Goal: Task Accomplishment & Management: Manage account settings

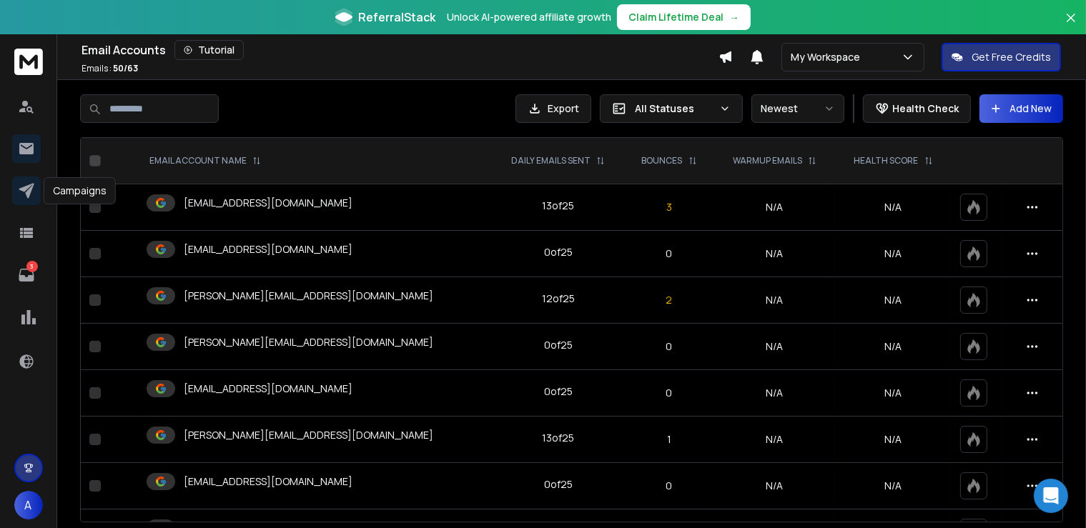
click at [24, 185] on icon at bounding box center [26, 190] width 17 height 17
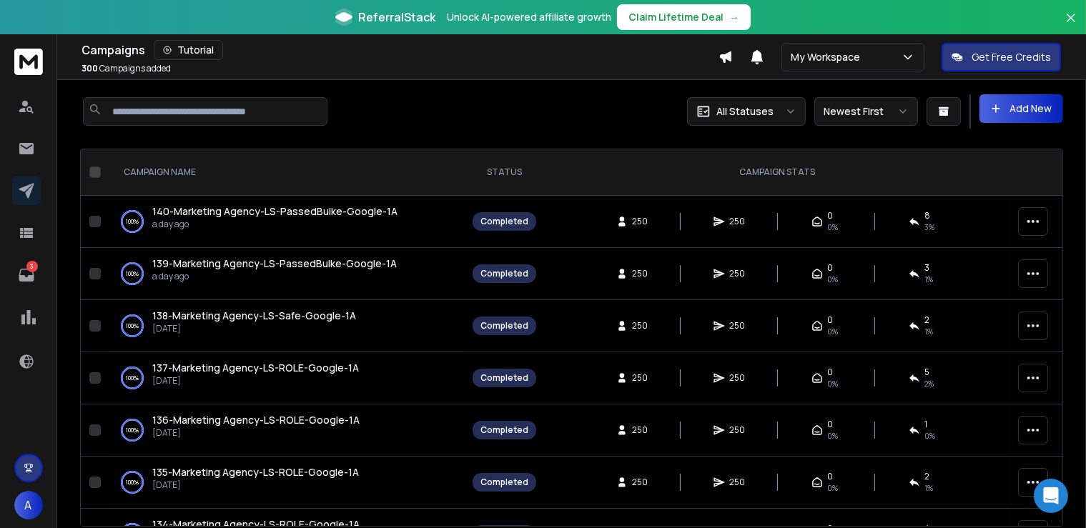
click at [264, 216] on span "140-Marketing Agency-LS-PassedBulke-Google-1A" at bounding box center [274, 211] width 245 height 14
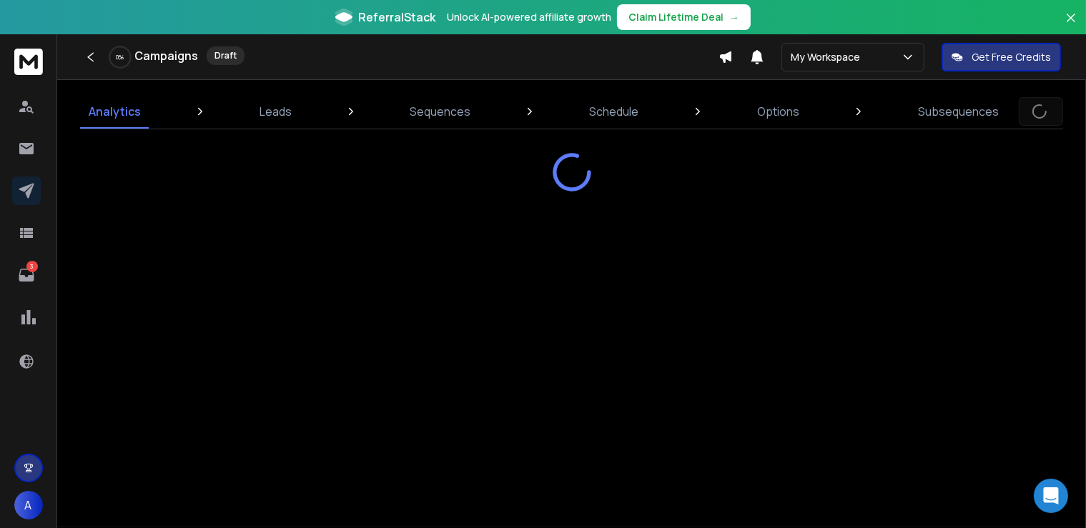
click at [264, 216] on div at bounding box center [571, 413] width 971 height 528
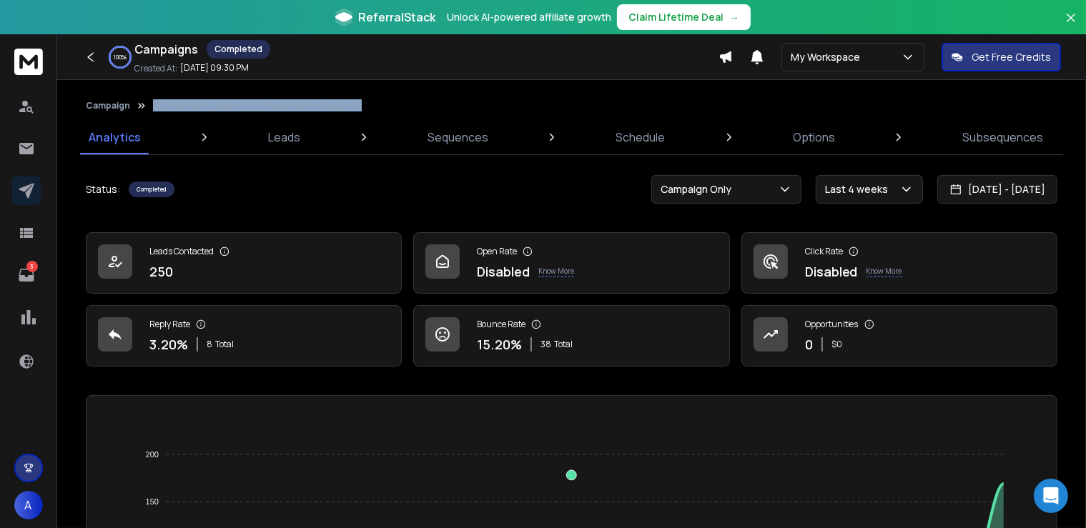
drag, startPoint x: 152, startPoint y: 107, endPoint x: 362, endPoint y: 115, distance: 209.6
click at [362, 115] on div "Campaign 140-Marketing Agency-LS-PassedBulke-Google-1A" at bounding box center [571, 105] width 983 height 23
copy p "140-Marketing Agency-LS-PassedBulke-Google-1A"
click at [90, 59] on icon at bounding box center [90, 57] width 13 height 13
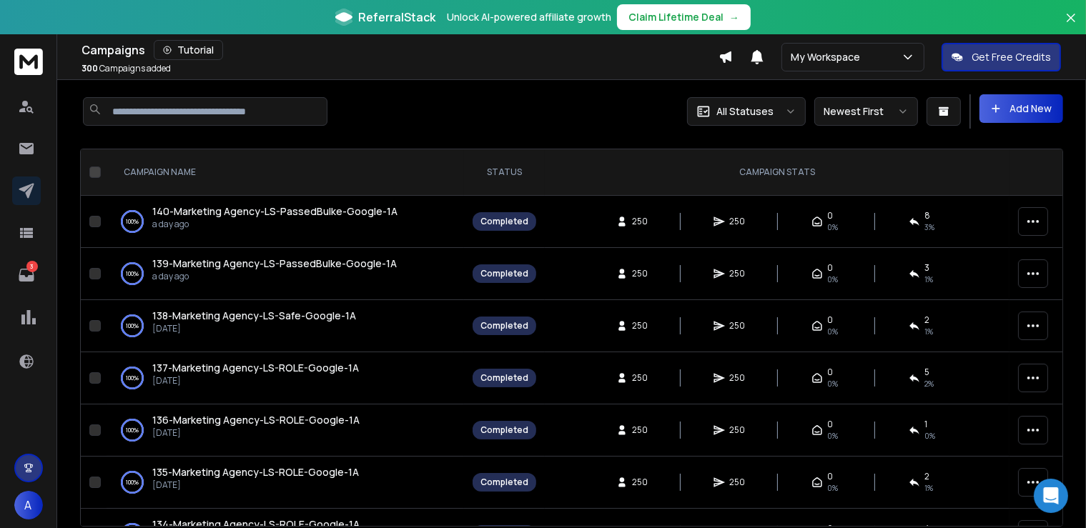
click at [1026, 217] on icon "button" at bounding box center [1033, 221] width 14 height 14
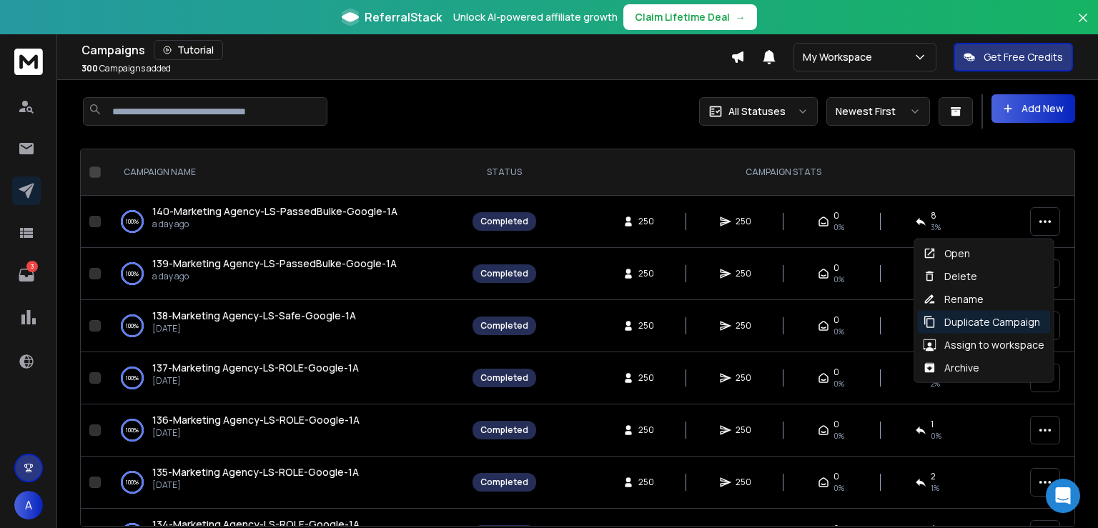
click at [994, 319] on div "Duplicate Campaign" at bounding box center [981, 322] width 117 height 14
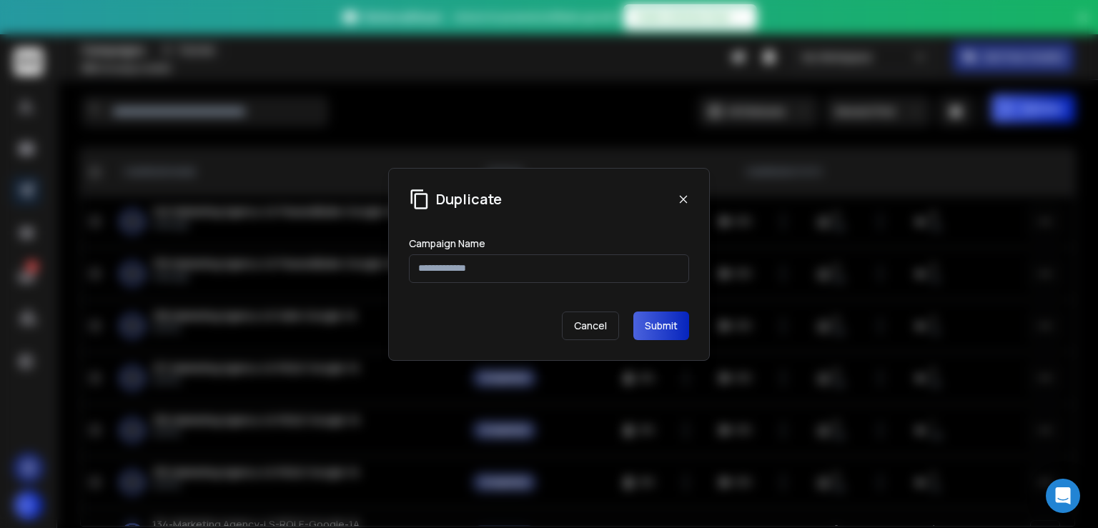
click at [505, 272] on input "text" at bounding box center [549, 268] width 280 height 29
paste input "**********"
click at [430, 269] on input "**********" at bounding box center [549, 268] width 280 height 29
drag, startPoint x: 436, startPoint y: 270, endPoint x: 519, endPoint y: 269, distance: 82.9
click at [519, 269] on input "**********" at bounding box center [549, 268] width 280 height 29
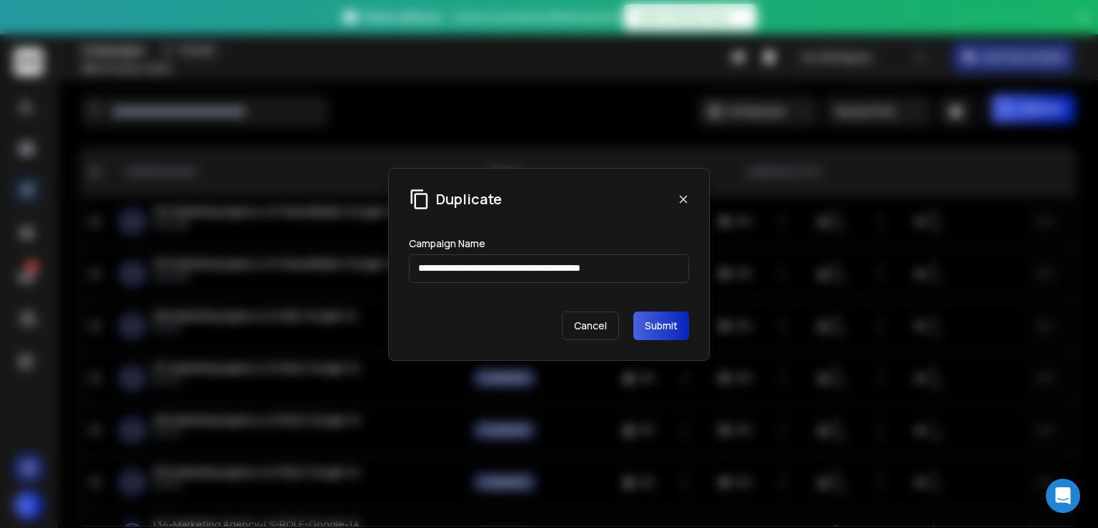
paste input "text"
click at [508, 270] on input "**********" at bounding box center [549, 268] width 280 height 29
drag, startPoint x: 522, startPoint y: 273, endPoint x: 579, endPoint y: 269, distance: 57.3
click at [579, 269] on input "**********" at bounding box center [549, 268] width 280 height 29
type input "**********"
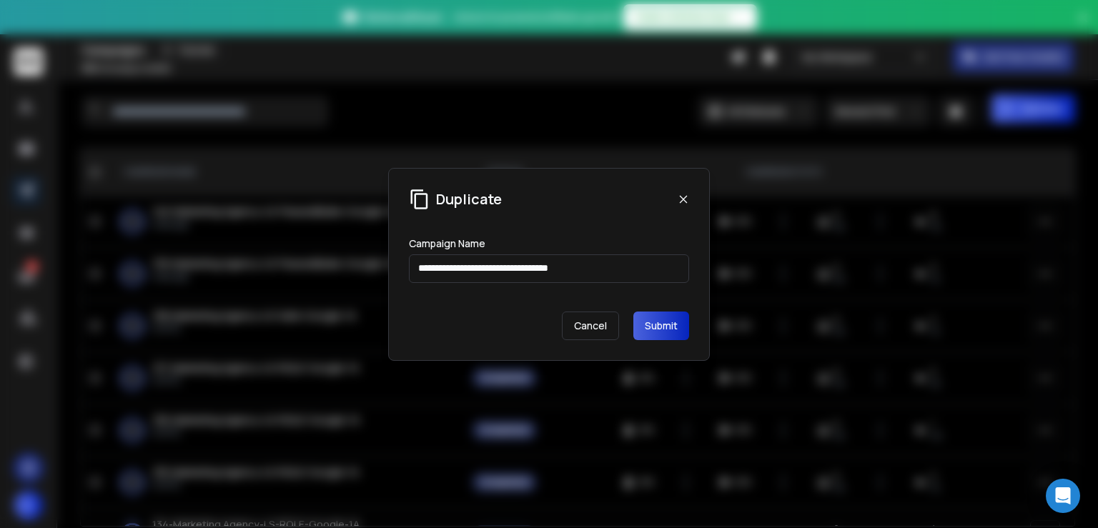
click at [660, 325] on button "Submit" at bounding box center [661, 326] width 56 height 29
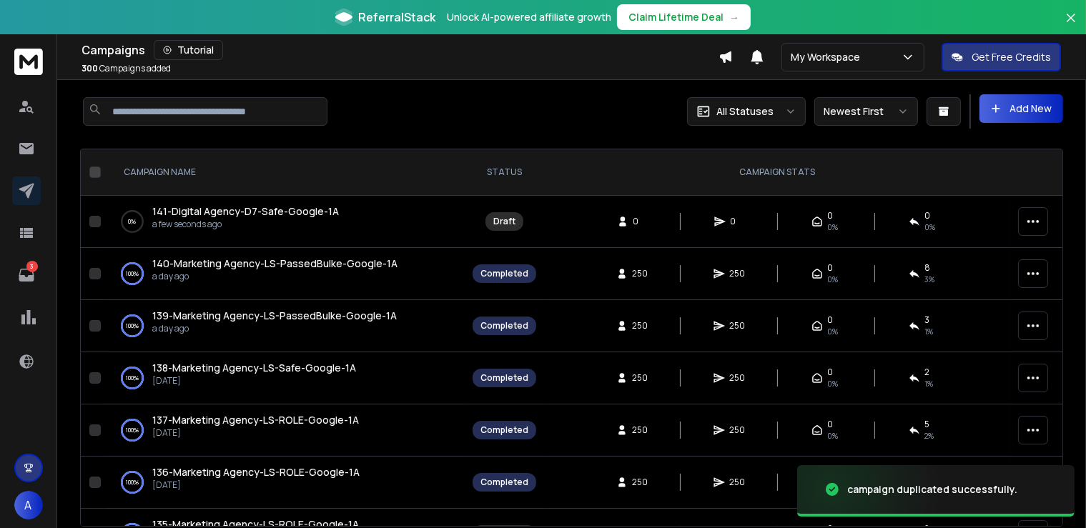
click at [307, 212] on span "141-Digital Agency-D7-Safe-Google-1A" at bounding box center [245, 211] width 187 height 14
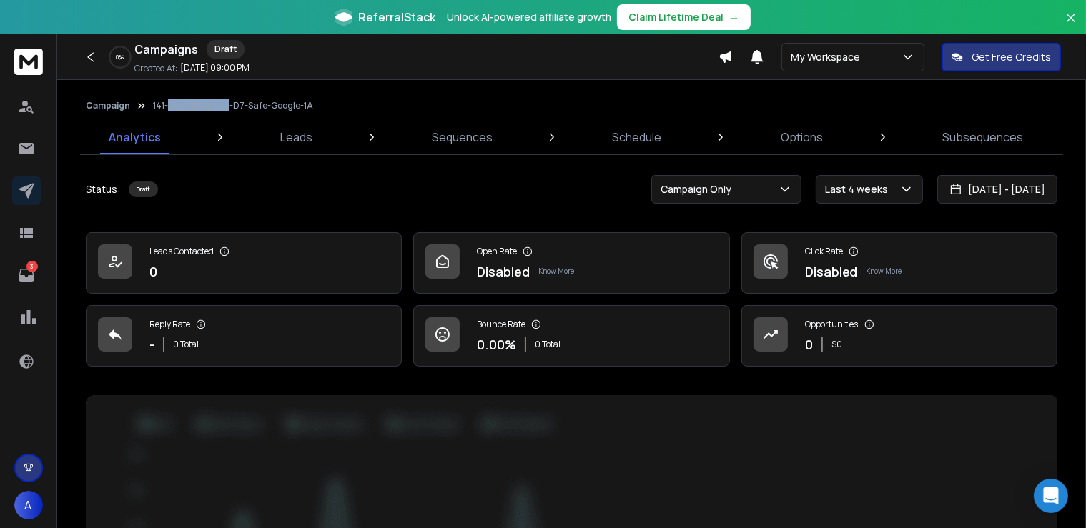
drag, startPoint x: 167, startPoint y: 106, endPoint x: 222, endPoint y: 105, distance: 55.8
click at [222, 105] on p "141-Digital Agency-D7-Safe-Google-1A" at bounding box center [233, 105] width 160 height 11
copy p "Digital Agency"
click at [290, 138] on p "Leads" at bounding box center [296, 137] width 32 height 17
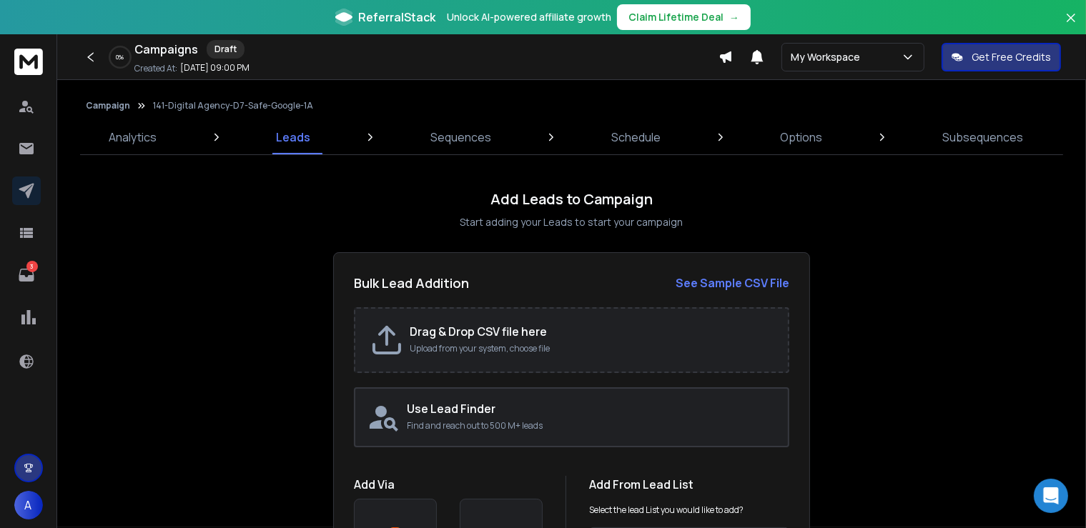
click at [530, 339] on h2 "Drag & Drop CSV file here" at bounding box center [592, 331] width 364 height 17
type input "**********"
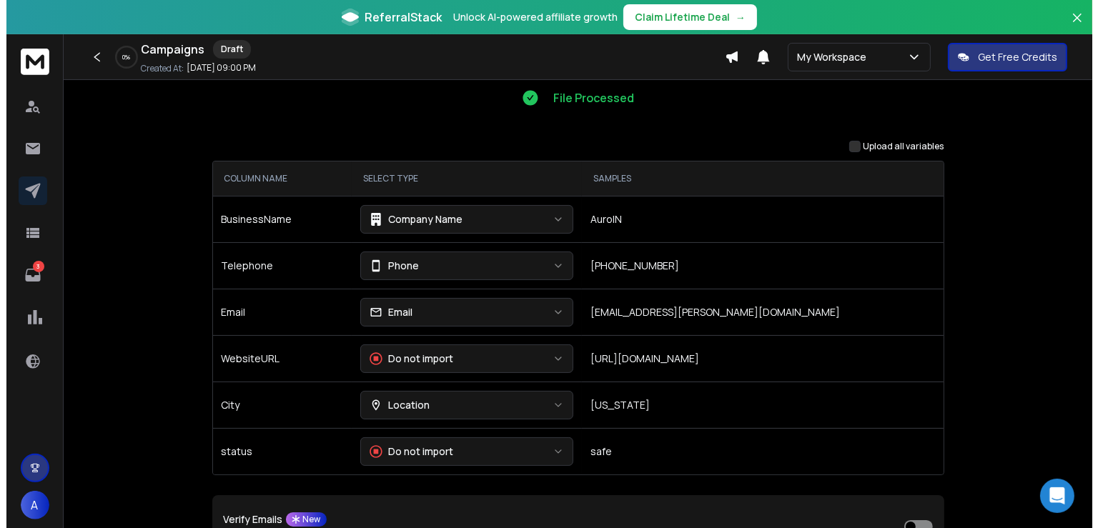
scroll to position [148, 0]
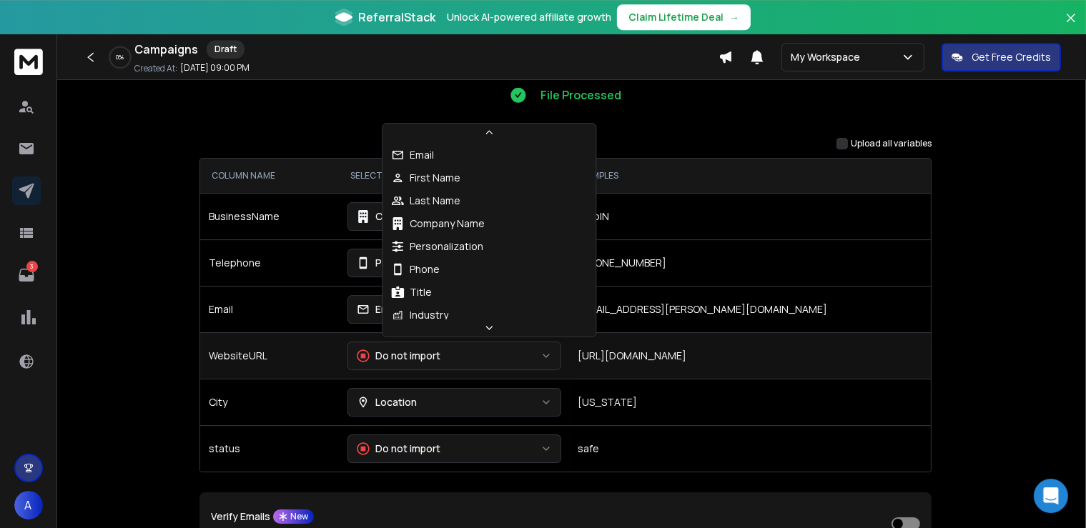
click at [560, 354] on button "Do not import" at bounding box center [453, 356] width 213 height 29
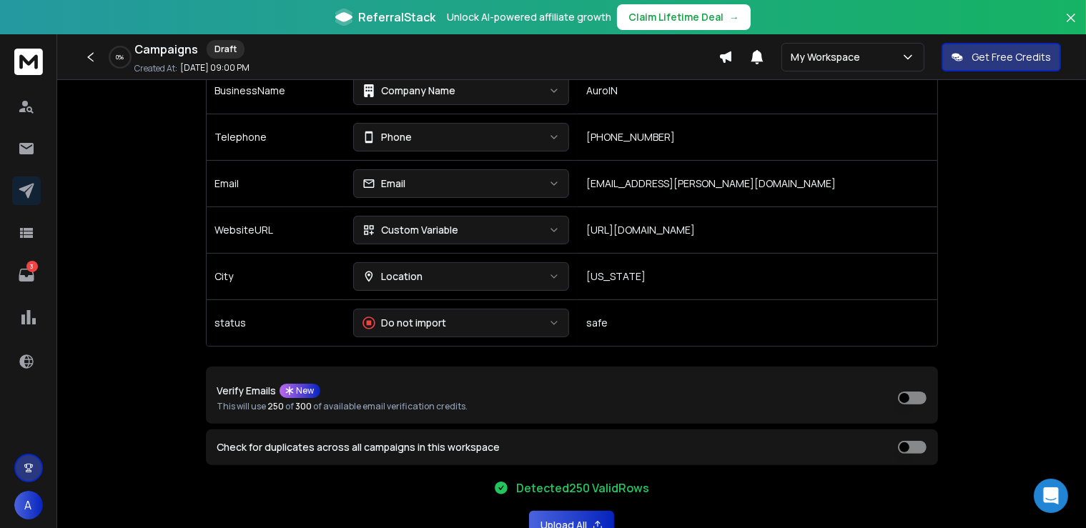
scroll to position [306, 0]
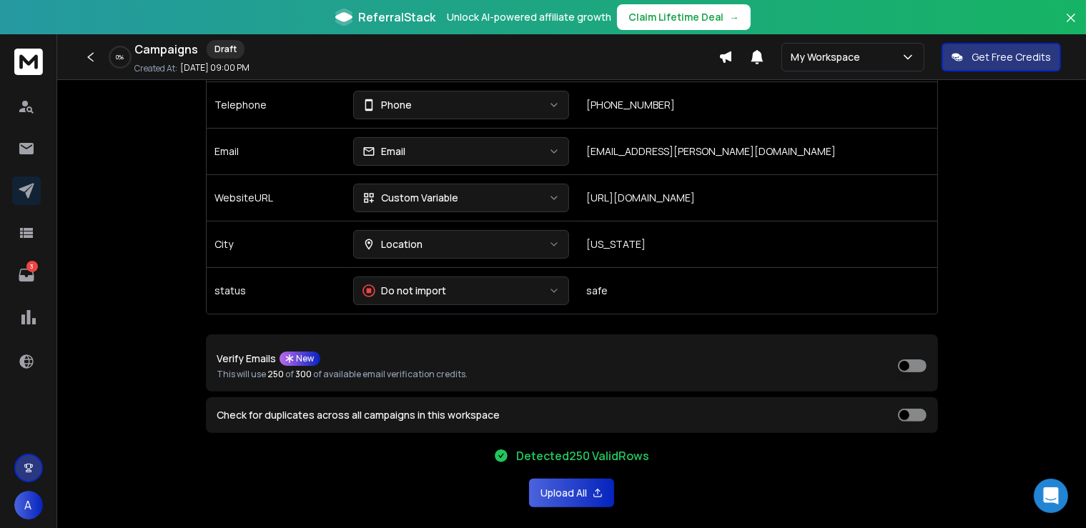
click at [581, 490] on button "Upload All" at bounding box center [571, 493] width 85 height 29
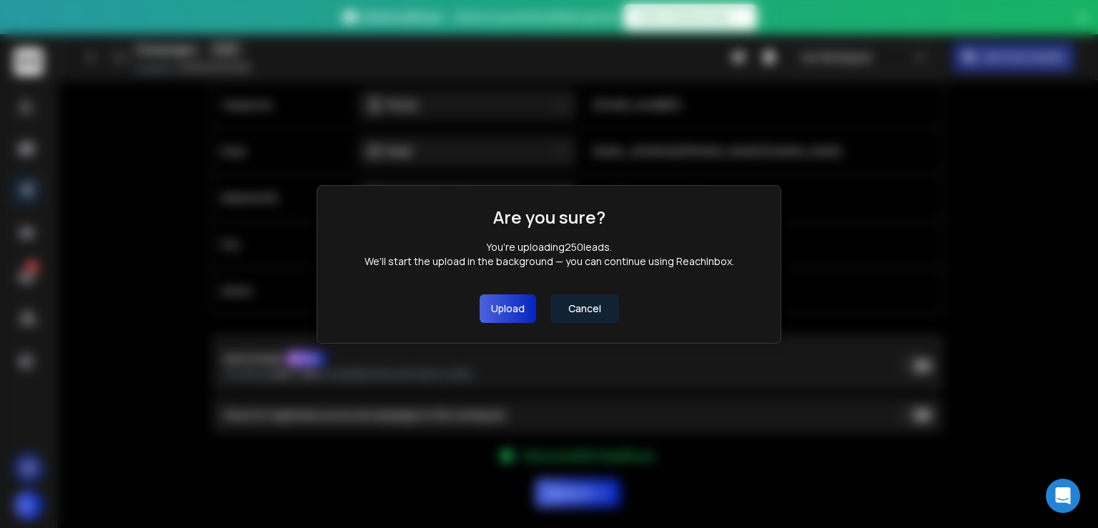
click at [493, 305] on button "Upload" at bounding box center [508, 308] width 56 height 29
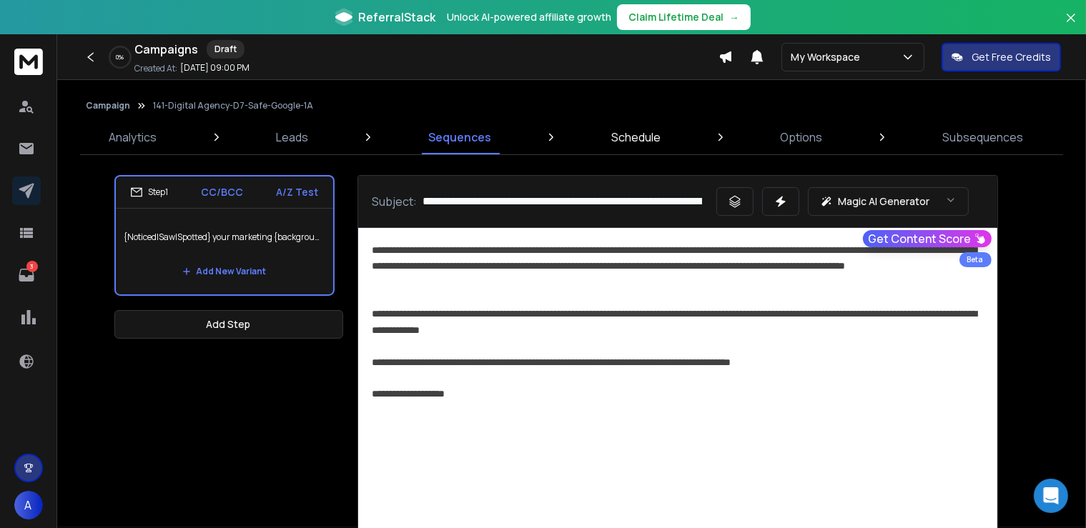
click at [566, 142] on div "Analytics Leads Sequences Schedule Options Subsequences" at bounding box center [565, 137] width 971 height 34
click at [631, 136] on p "Schedule" at bounding box center [635, 137] width 49 height 17
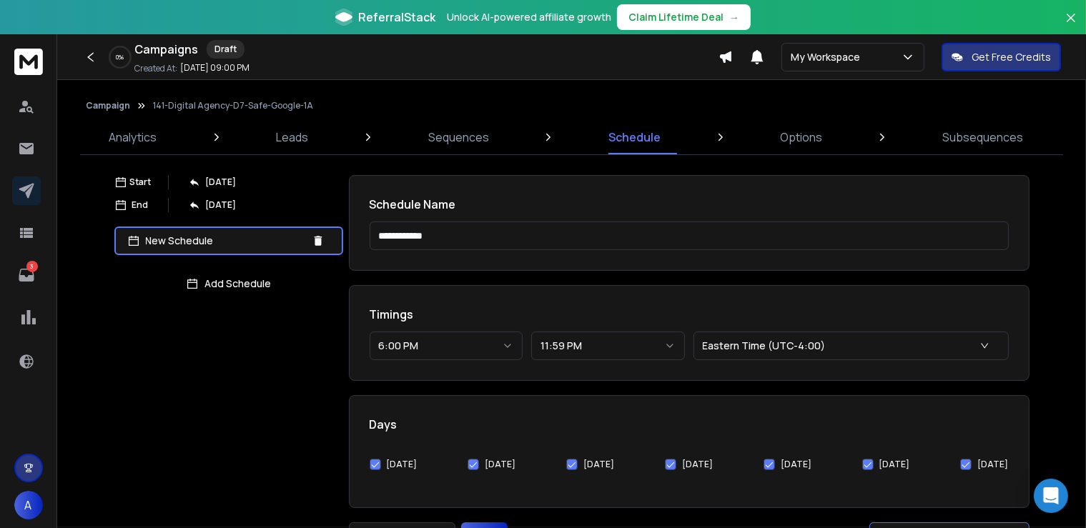
click at [237, 182] on p "Mon Oct 13 2025" at bounding box center [221, 182] width 31 height 11
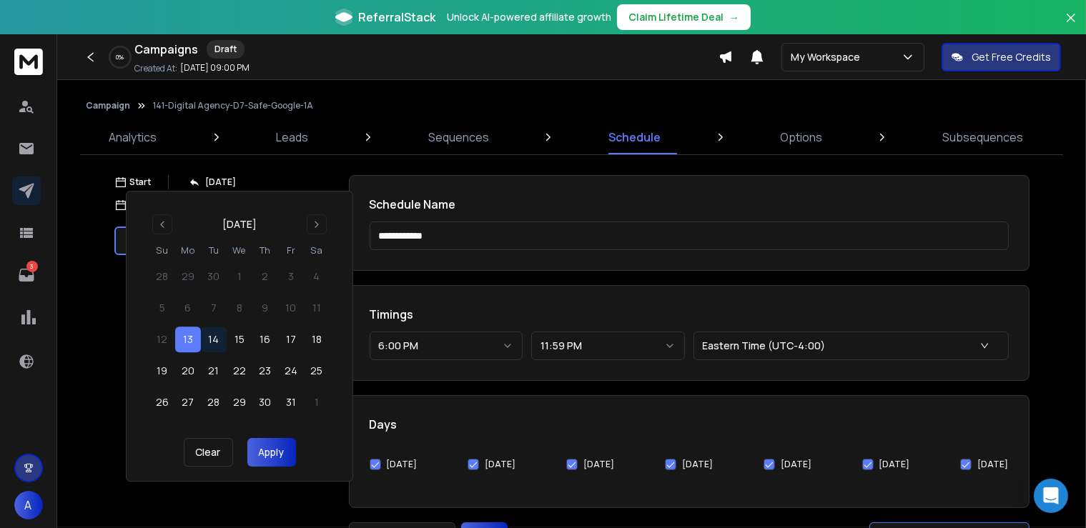
click at [214, 339] on button "14" at bounding box center [214, 340] width 26 height 26
click at [276, 458] on button "Apply" at bounding box center [271, 452] width 49 height 29
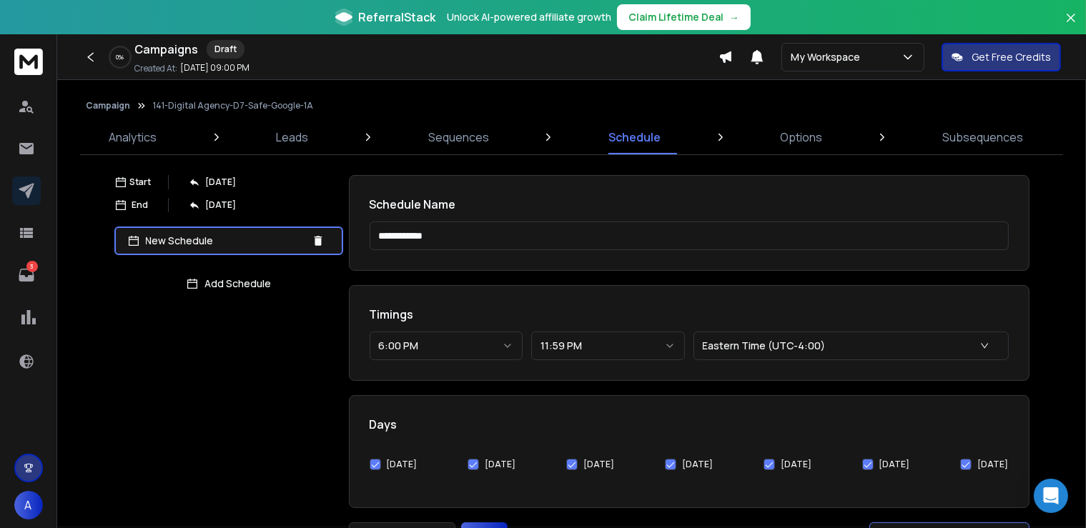
click at [233, 204] on p "Sat Oct 18 2025" at bounding box center [221, 204] width 31 height 11
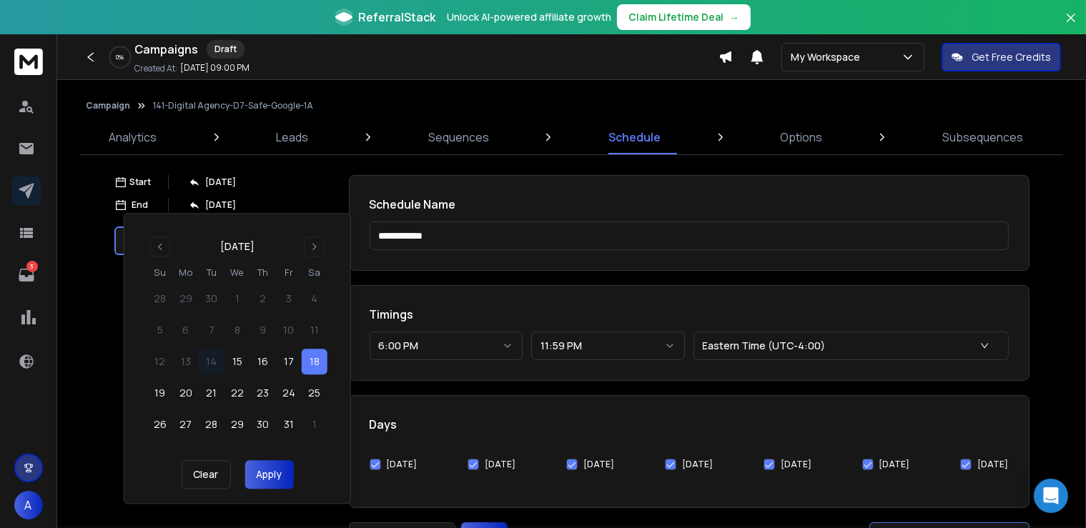
click at [269, 478] on button "Apply" at bounding box center [268, 475] width 49 height 29
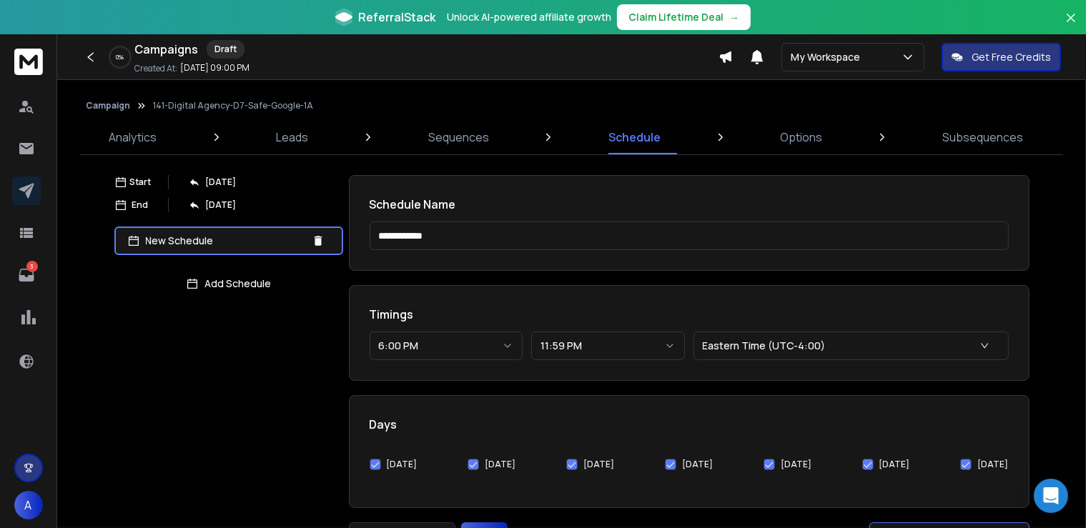
scroll to position [41, 0]
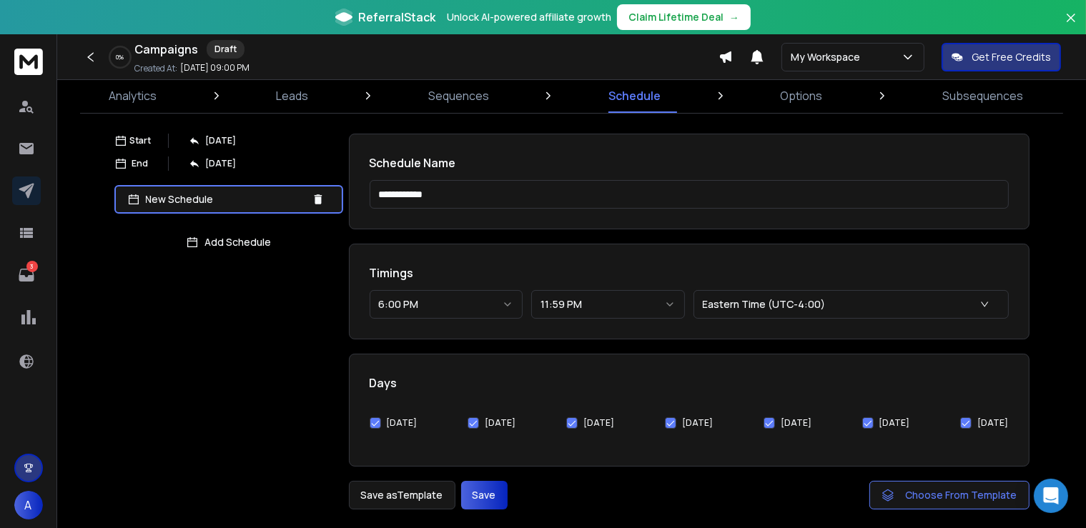
click at [482, 483] on button "Save" at bounding box center [484, 495] width 46 height 29
click at [806, 102] on p "Options" at bounding box center [802, 95] width 42 height 17
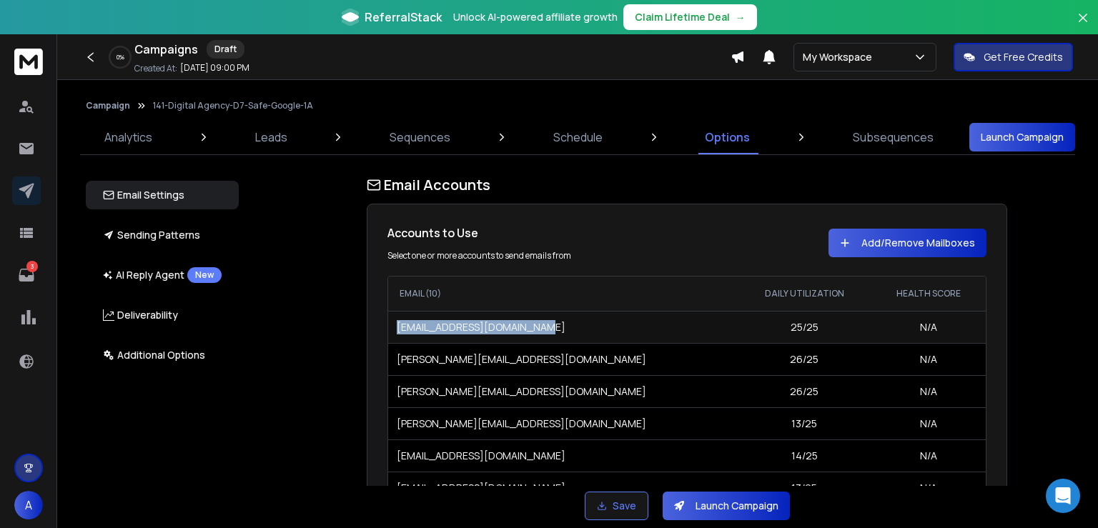
drag, startPoint x: 389, startPoint y: 326, endPoint x: 525, endPoint y: 329, distance: 136.6
click at [525, 329] on td "vip@clientsforbusiness.com" at bounding box center [563, 327] width 350 height 32
copy p "vip@clientsforbusiness.com"
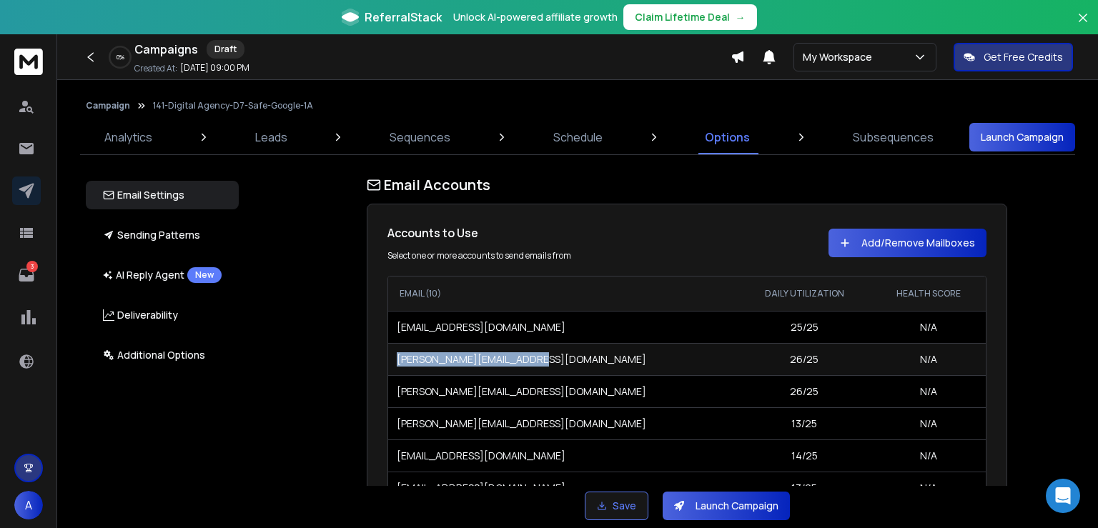
drag, startPoint x: 528, startPoint y: 359, endPoint x: 387, endPoint y: 365, distance: 140.2
click at [388, 365] on td "alexander@moneymindset.uk" at bounding box center [563, 359] width 350 height 32
copy p "alexander@moneymindset.uk"
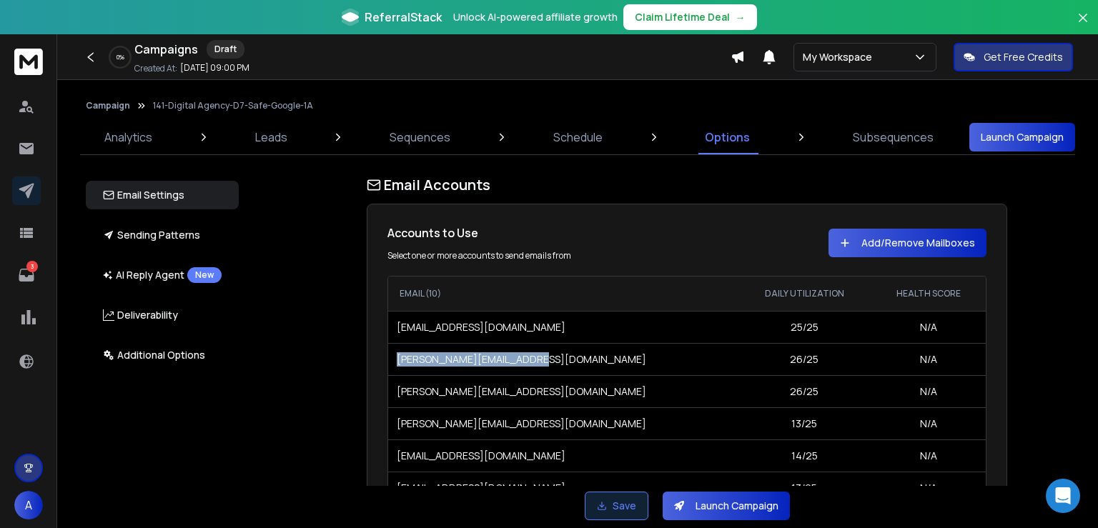
click at [611, 503] on button "Save" at bounding box center [617, 506] width 64 height 29
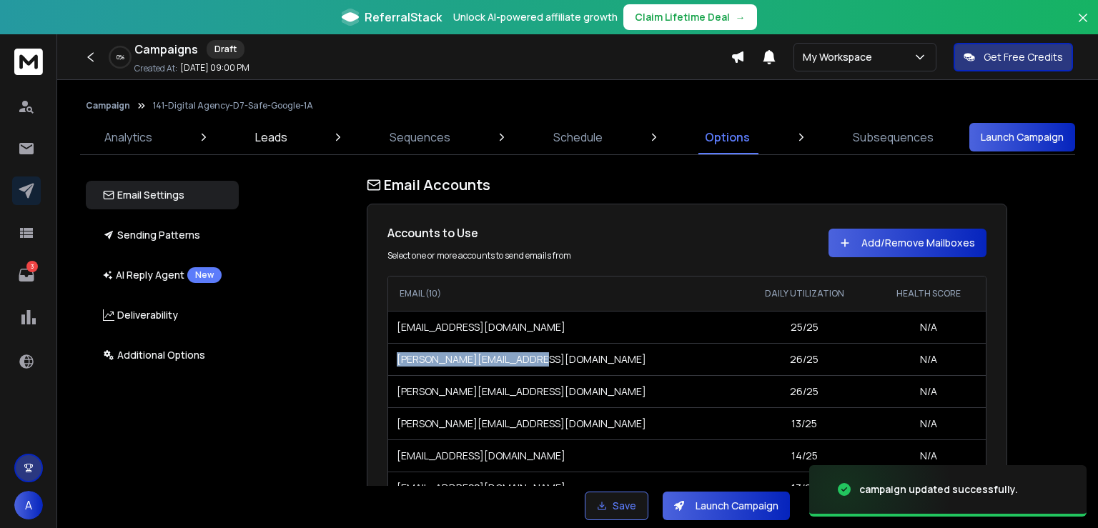
click at [271, 139] on p "Leads" at bounding box center [271, 137] width 32 height 17
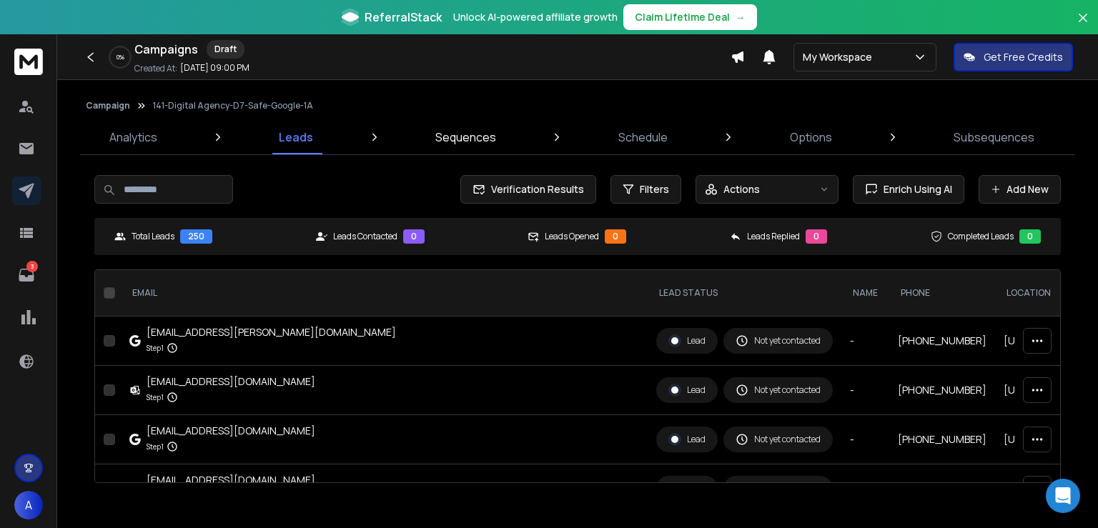
click at [467, 137] on p "Sequences" at bounding box center [465, 137] width 61 height 17
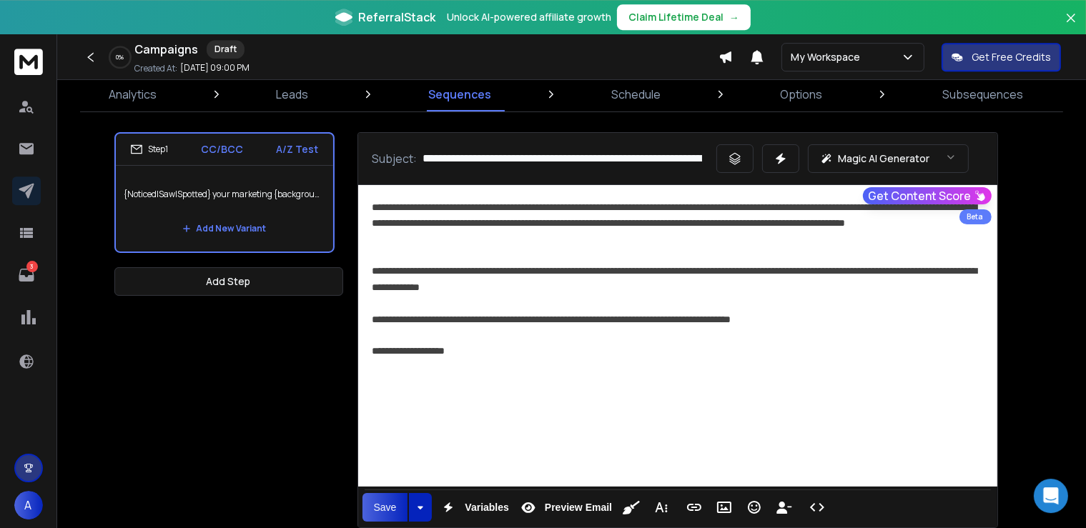
scroll to position [63, 0]
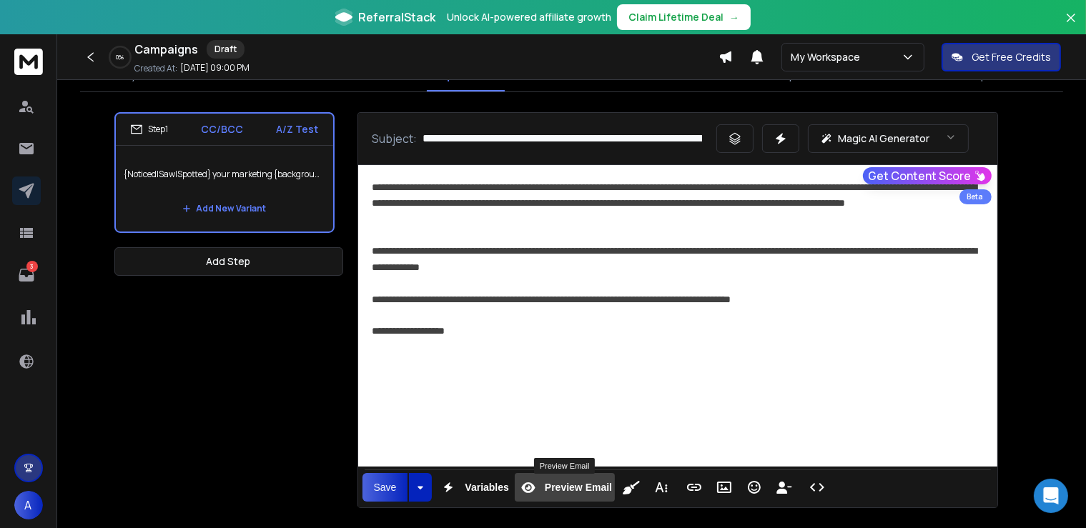
click at [579, 493] on span "Preview Email" at bounding box center [578, 488] width 73 height 12
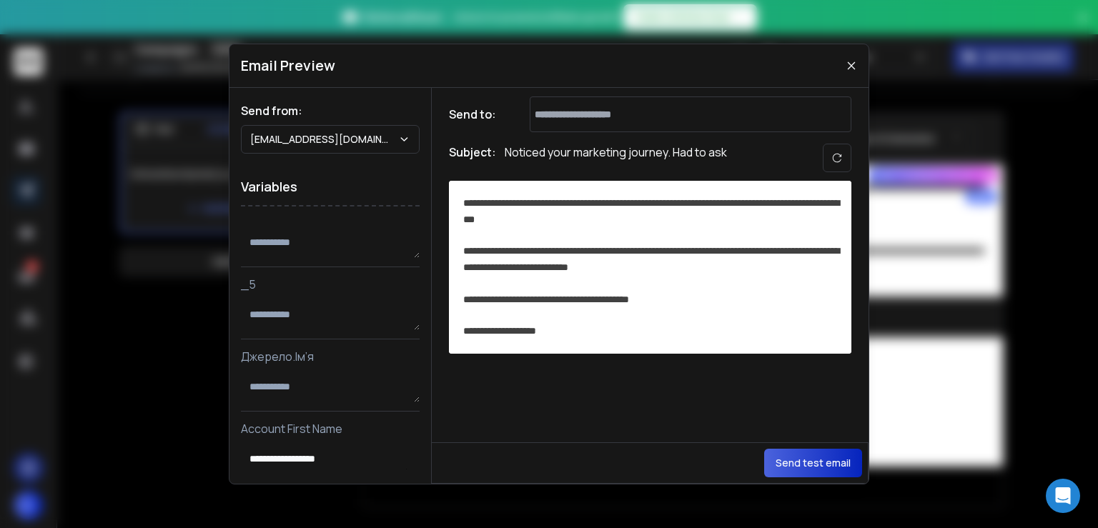
click at [850, 64] on icon at bounding box center [852, 66] width 8 height 8
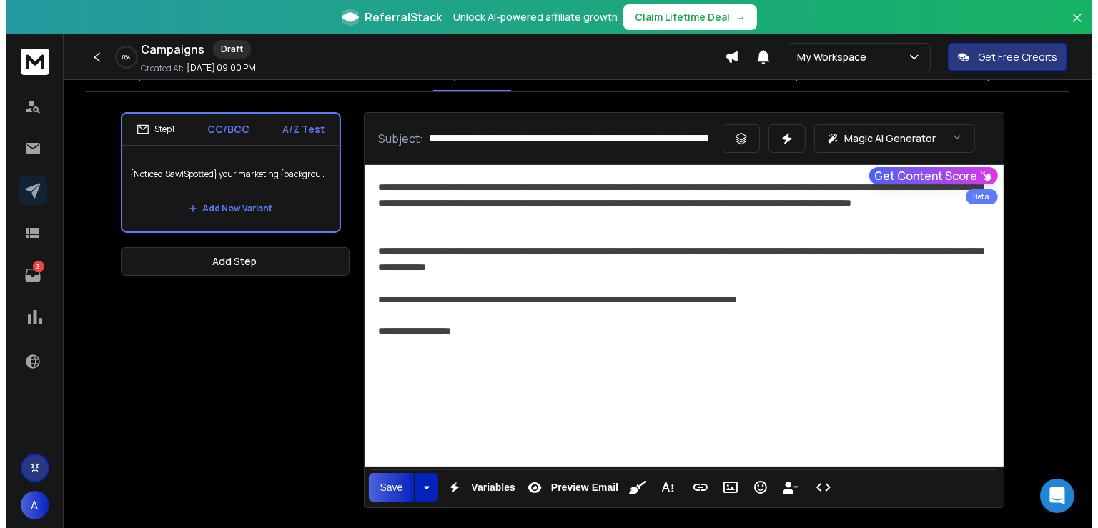
scroll to position [0, 0]
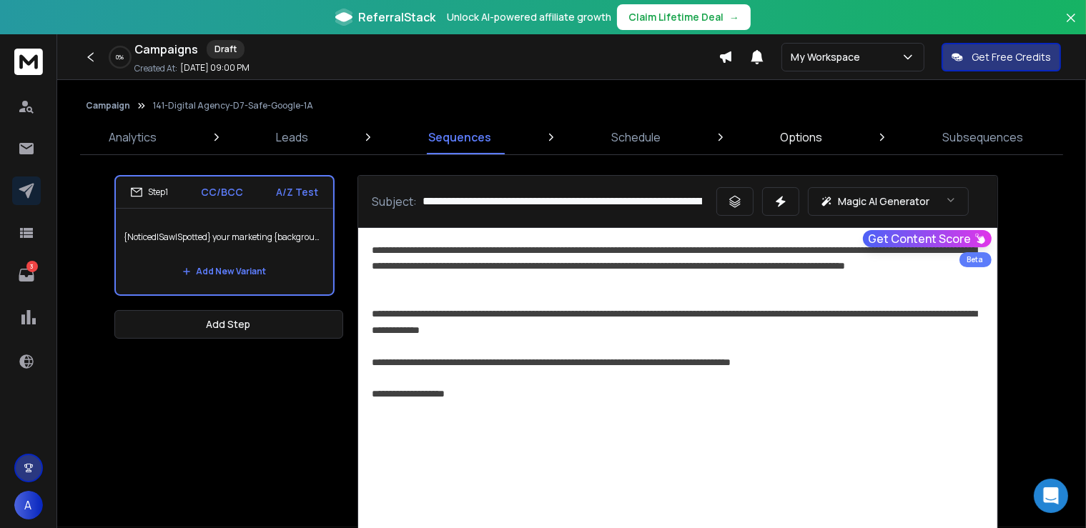
click at [813, 137] on p "Options" at bounding box center [801, 137] width 42 height 17
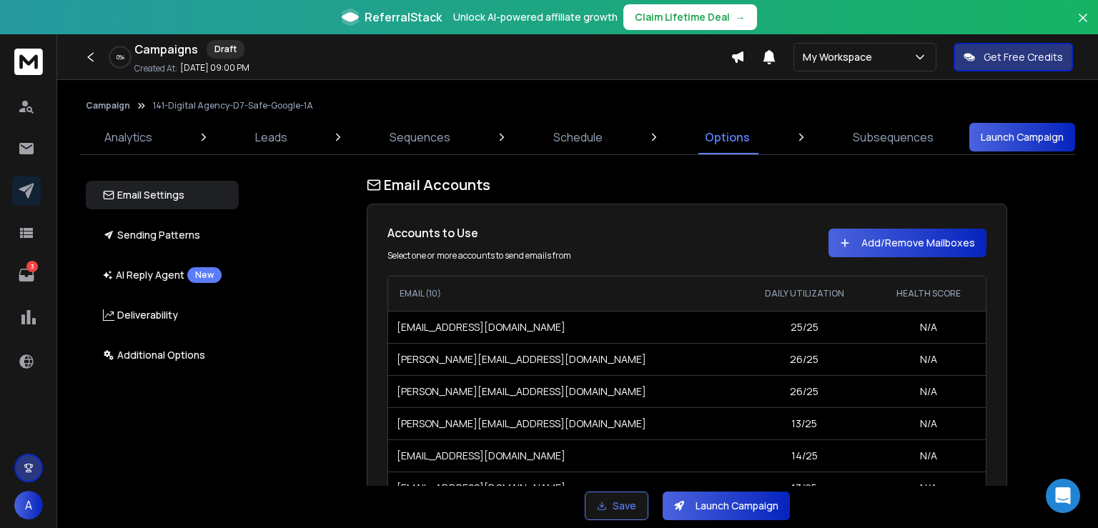
click at [725, 504] on button "Launch Campaign" at bounding box center [726, 506] width 127 height 29
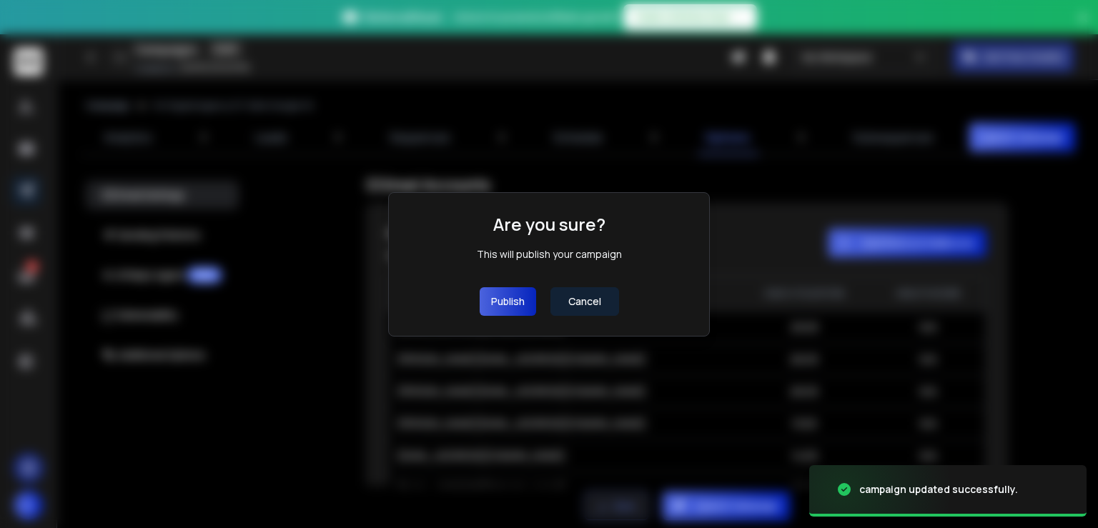
click at [512, 305] on button "Publish" at bounding box center [508, 301] width 56 height 29
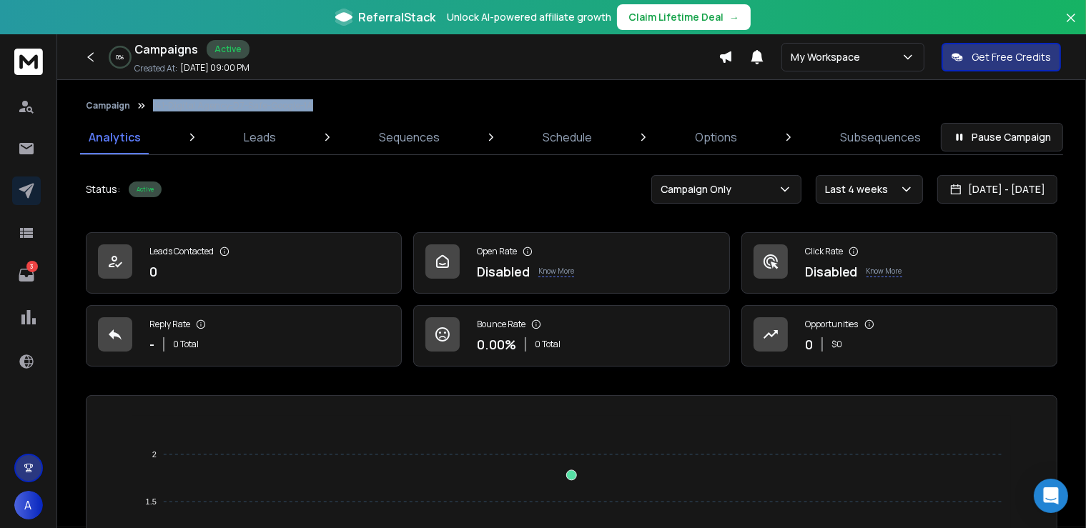
drag, startPoint x: 152, startPoint y: 104, endPoint x: 308, endPoint y: 107, distance: 155.8
click at [308, 107] on div "Campaign 141-Digital Agency-D7-Safe-Google-1A" at bounding box center [571, 105] width 971 height 11
copy p "141-Digital Agency-D7-Safe-Google-1A"
click at [108, 105] on button "Campaign" at bounding box center [108, 105] width 44 height 11
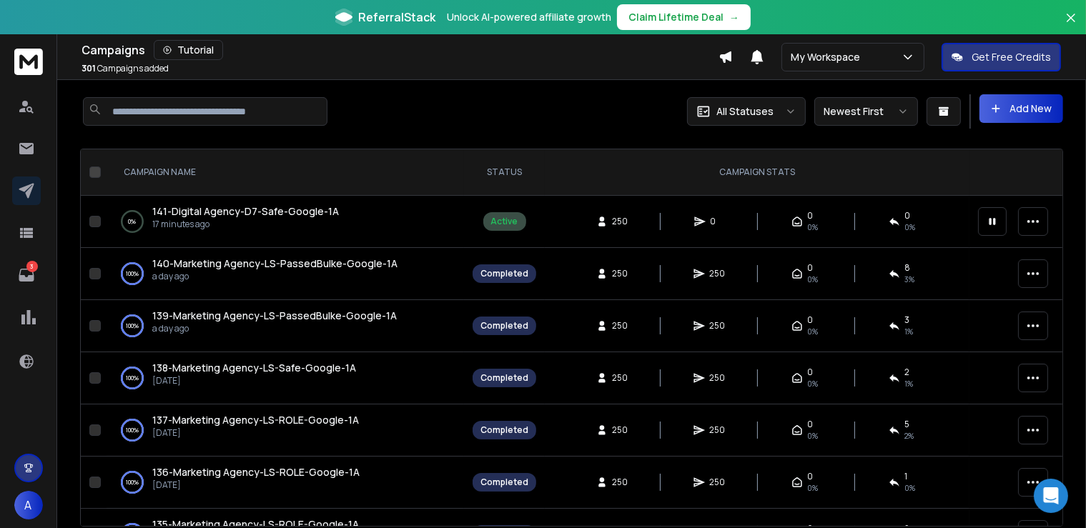
click at [1026, 219] on icon "button" at bounding box center [1033, 221] width 14 height 14
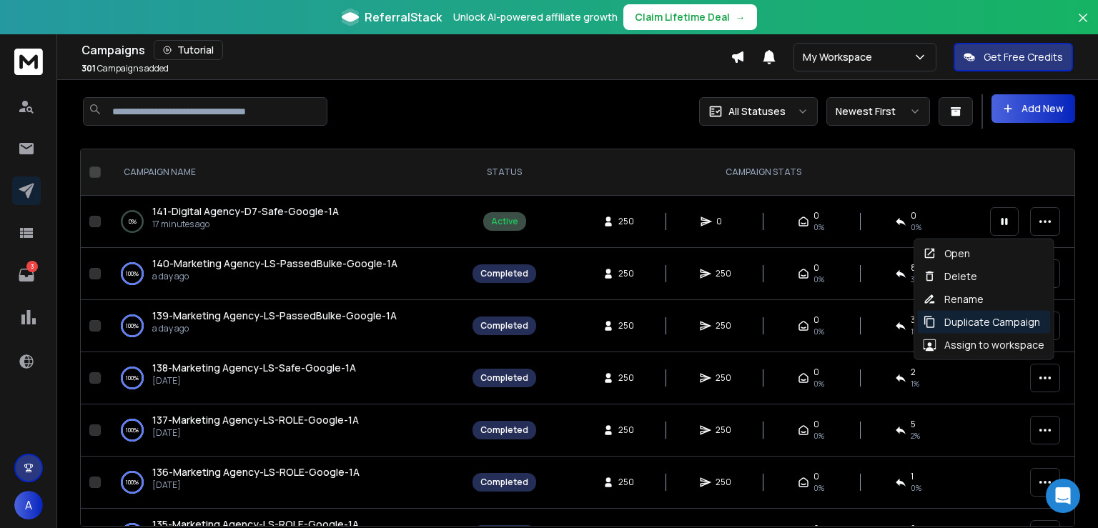
click at [995, 319] on div "Duplicate Campaign" at bounding box center [981, 322] width 117 height 14
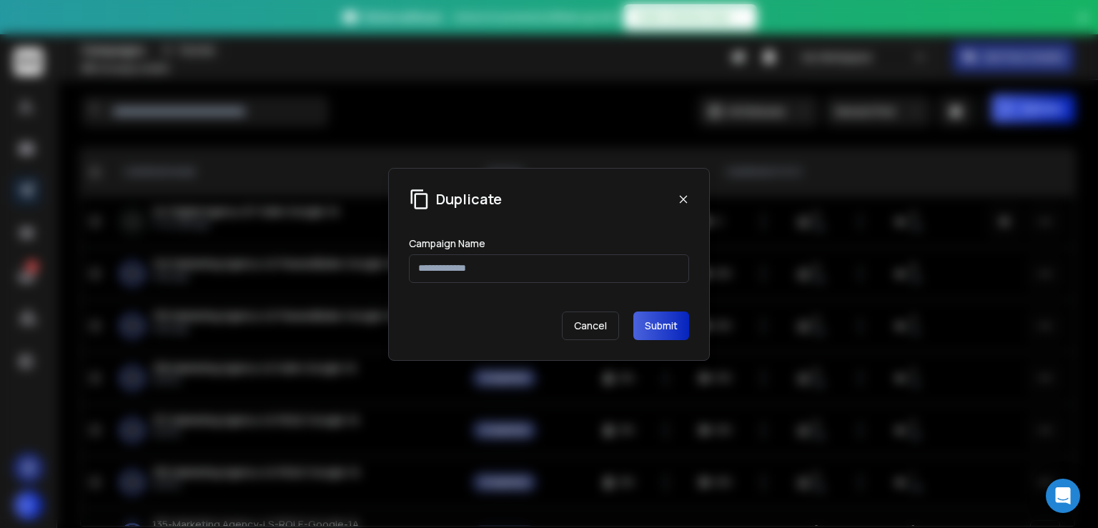
click at [553, 262] on input "text" at bounding box center [549, 268] width 280 height 29
paste input "**********"
type input "**********"
click at [678, 320] on button "Submit" at bounding box center [661, 326] width 56 height 29
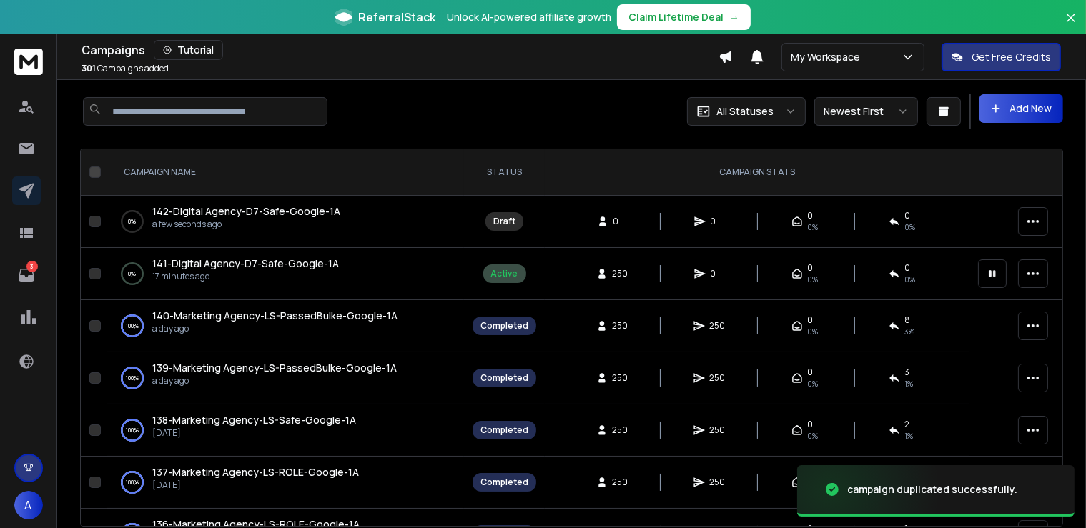
click at [292, 212] on span "142-Digital Agency-D7-Safe-Google-1A" at bounding box center [246, 211] width 188 height 14
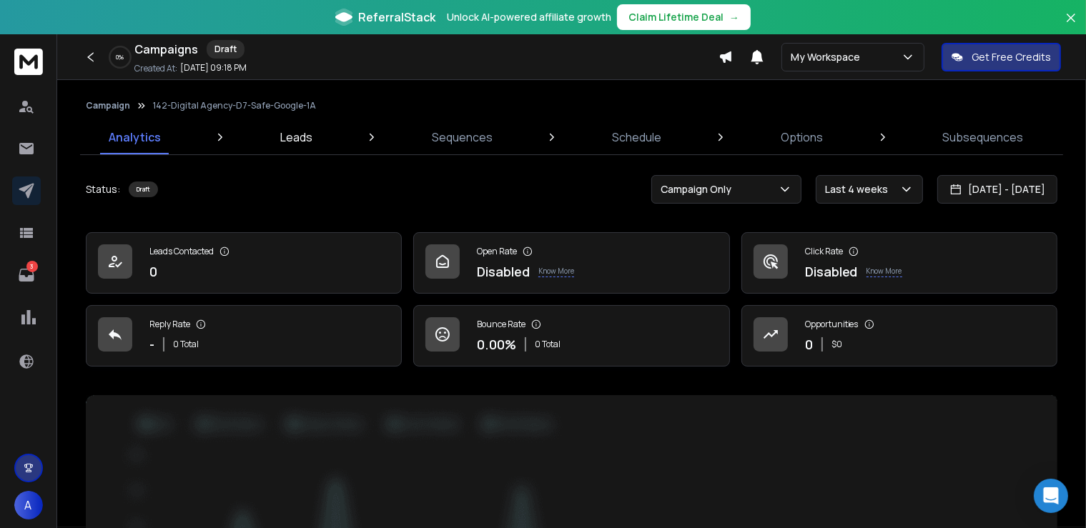
click at [307, 140] on p "Leads" at bounding box center [296, 137] width 32 height 17
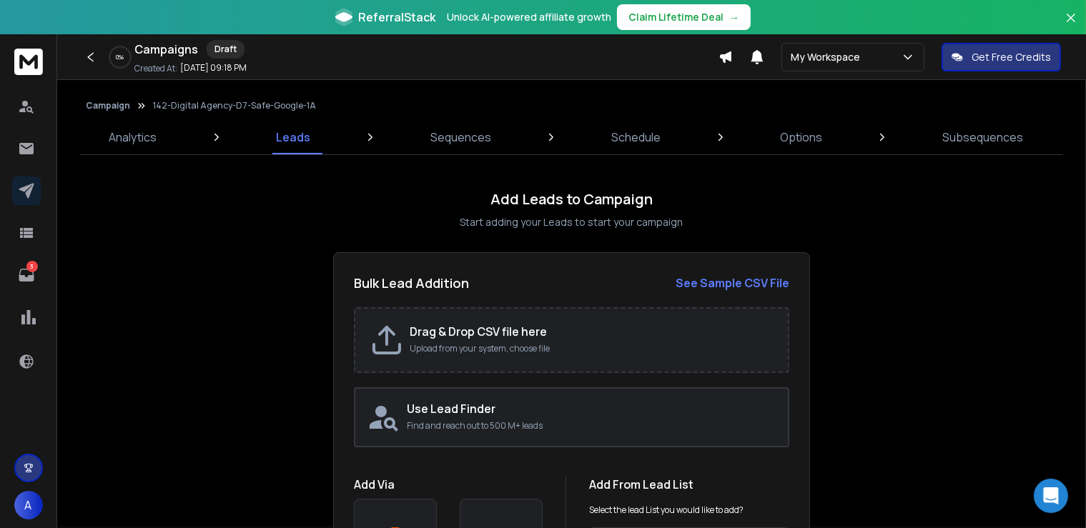
click at [543, 332] on h2 "Drag & Drop CSV file here" at bounding box center [592, 331] width 364 height 17
type input "**********"
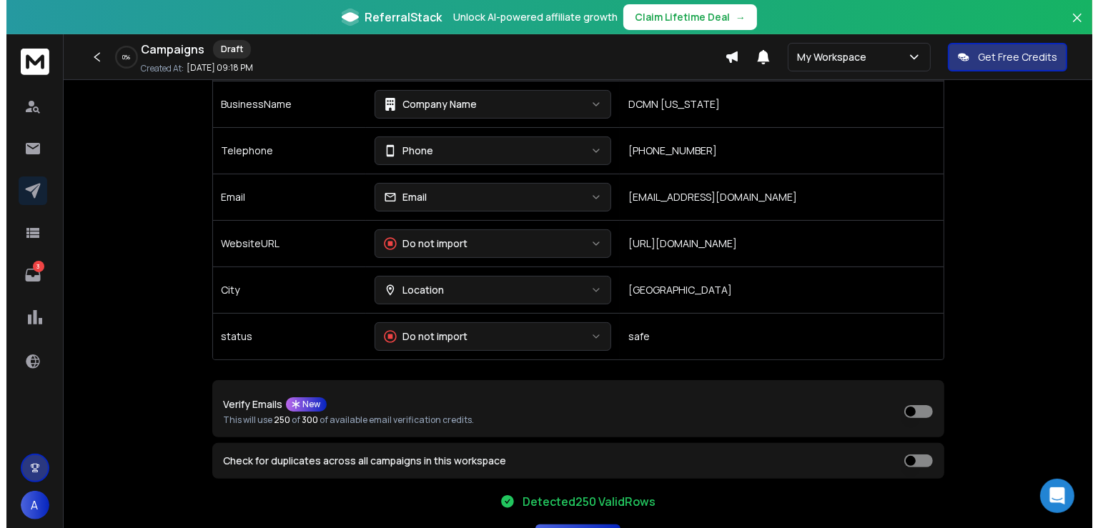
scroll to position [263, 0]
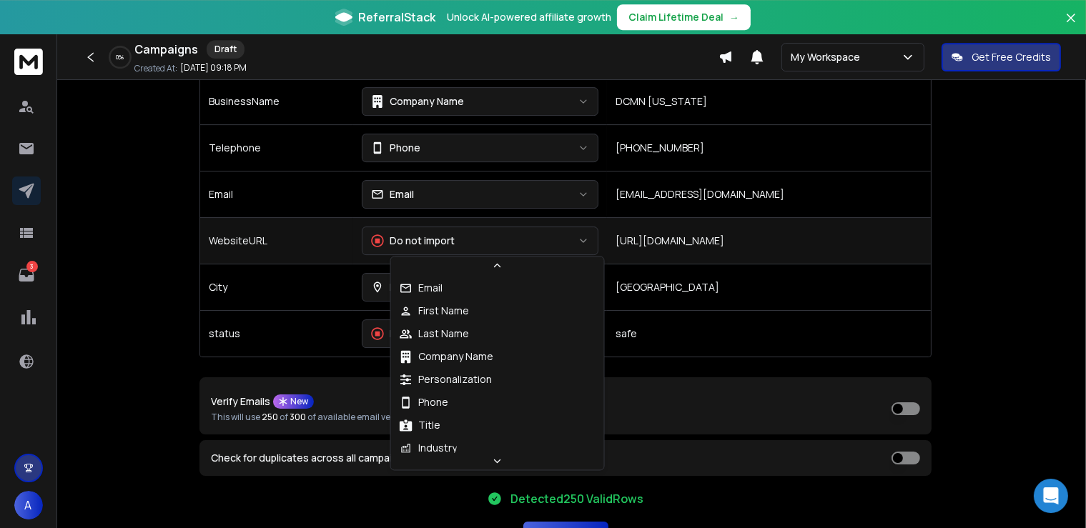
click at [598, 245] on button "Do not import" at bounding box center [480, 241] width 237 height 29
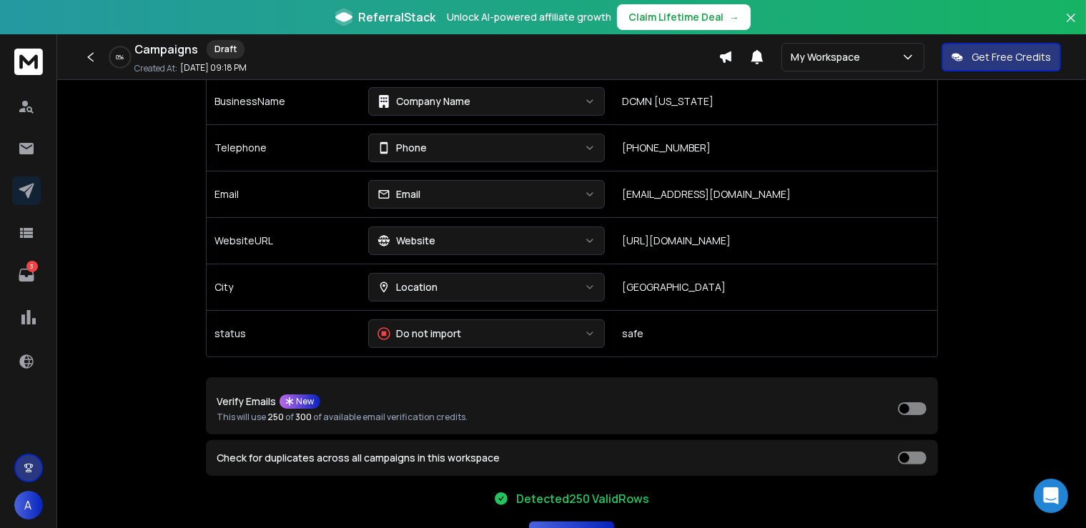
scroll to position [306, 0]
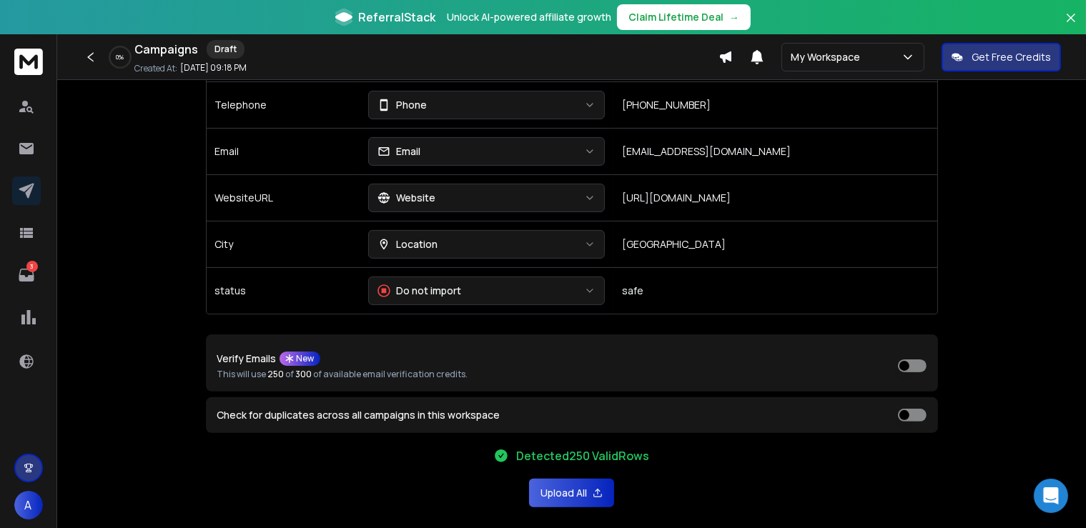
click at [570, 490] on button "Upload All" at bounding box center [571, 493] width 85 height 29
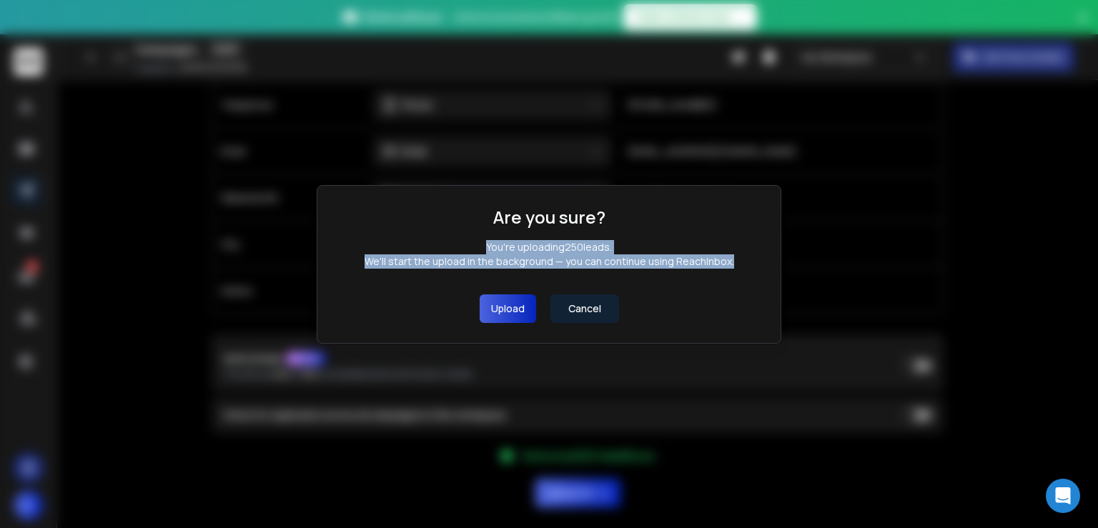
drag, startPoint x: 488, startPoint y: 243, endPoint x: 748, endPoint y: 266, distance: 261.2
click at [748, 266] on div "Are you sure? You're uploading 250 lead s . We'll start the upload in the backg…" at bounding box center [548, 264] width 423 height 117
click at [503, 306] on button "Upload" at bounding box center [508, 308] width 56 height 29
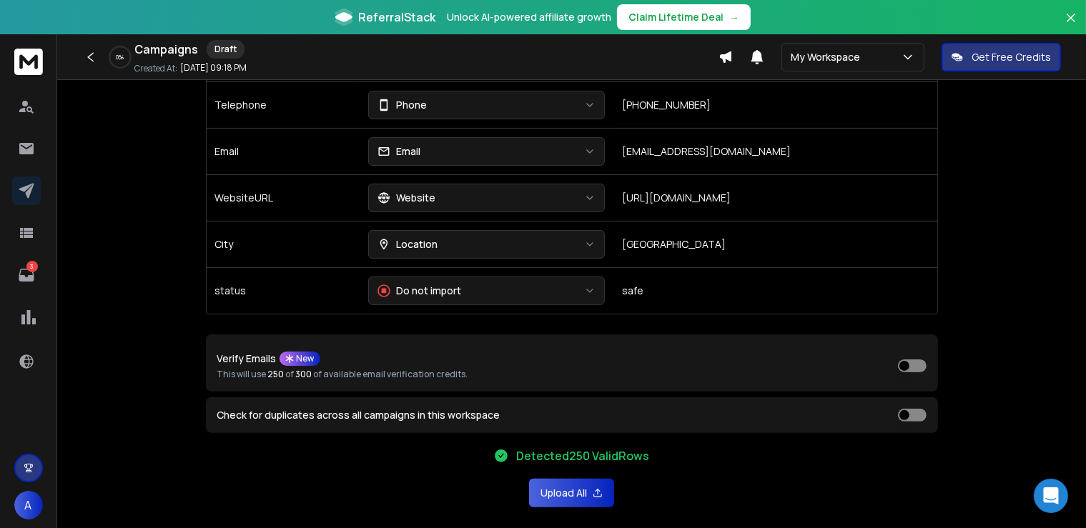
click at [834, 324] on div "Reach2.csv File Processed Upload all variables COLUMN NAME SELECT TYPE SAMPLES …" at bounding box center [572, 175] width 732 height 711
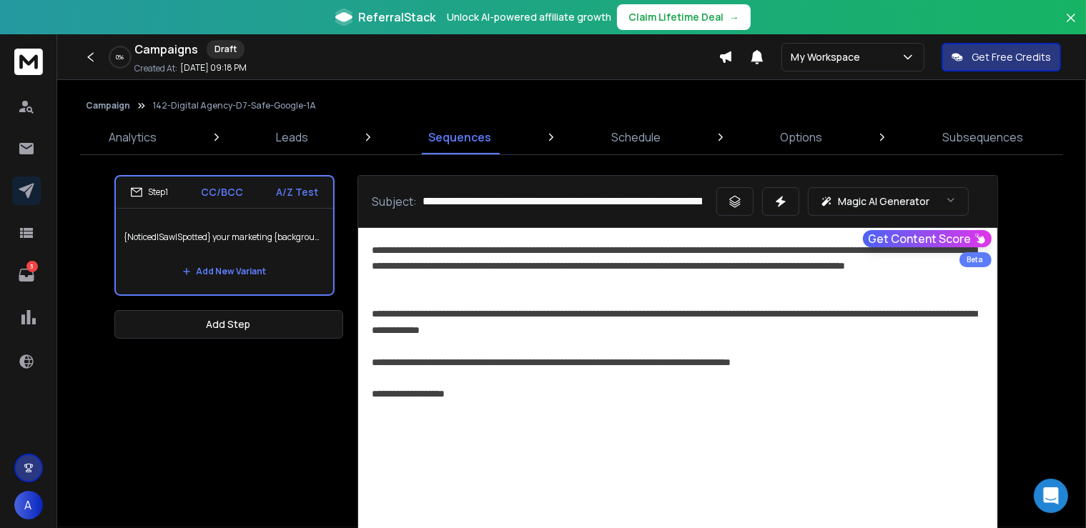
click at [572, 134] on div "Analytics Leads Sequences Schedule Options Subsequences" at bounding box center [565, 137] width 971 height 34
click at [630, 136] on p "Schedule" at bounding box center [635, 137] width 49 height 17
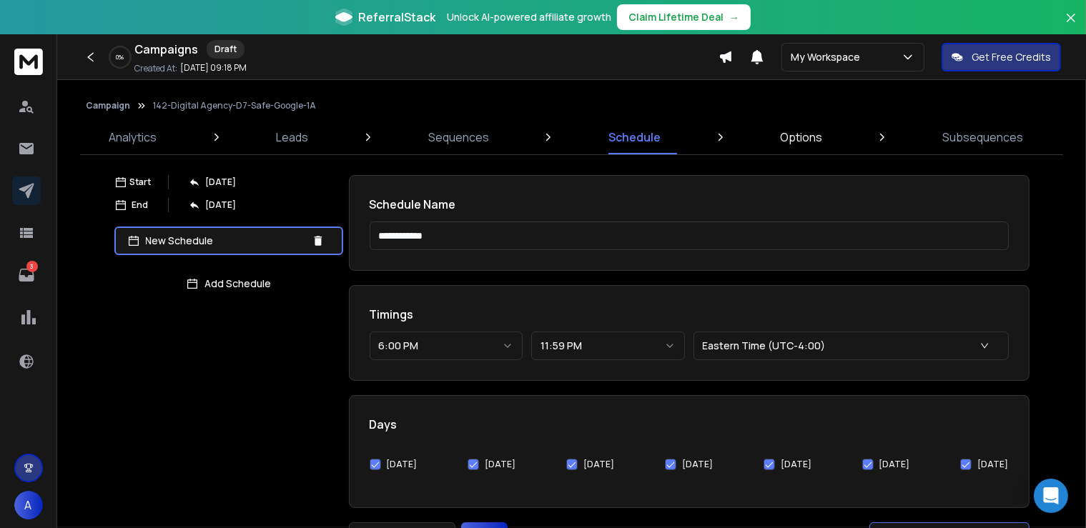
click at [808, 137] on p "Options" at bounding box center [802, 137] width 42 height 17
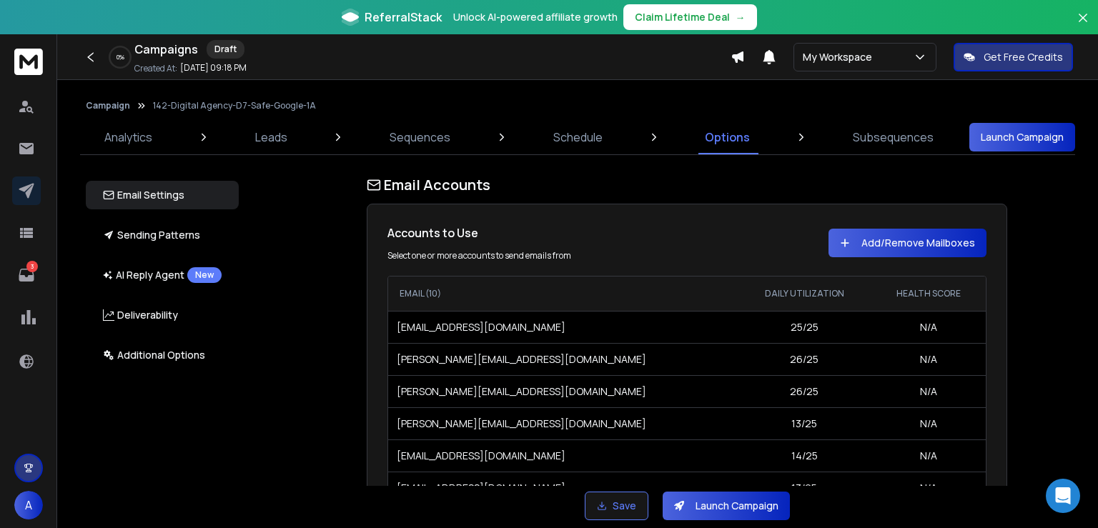
click at [885, 239] on button "Add/Remove Mailboxes" at bounding box center [907, 243] width 158 height 29
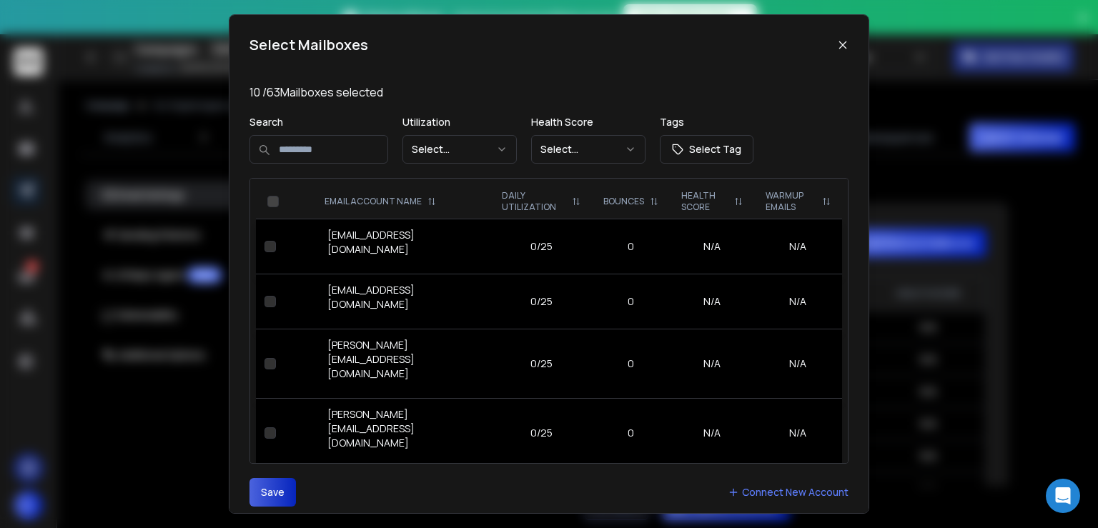
click at [273, 197] on button "button" at bounding box center [272, 201] width 11 height 11
click at [249, 269] on button "Select this Page" at bounding box center [249, 270] width 11 height 11
click at [344, 156] on input at bounding box center [318, 149] width 139 height 29
paste input "**********"
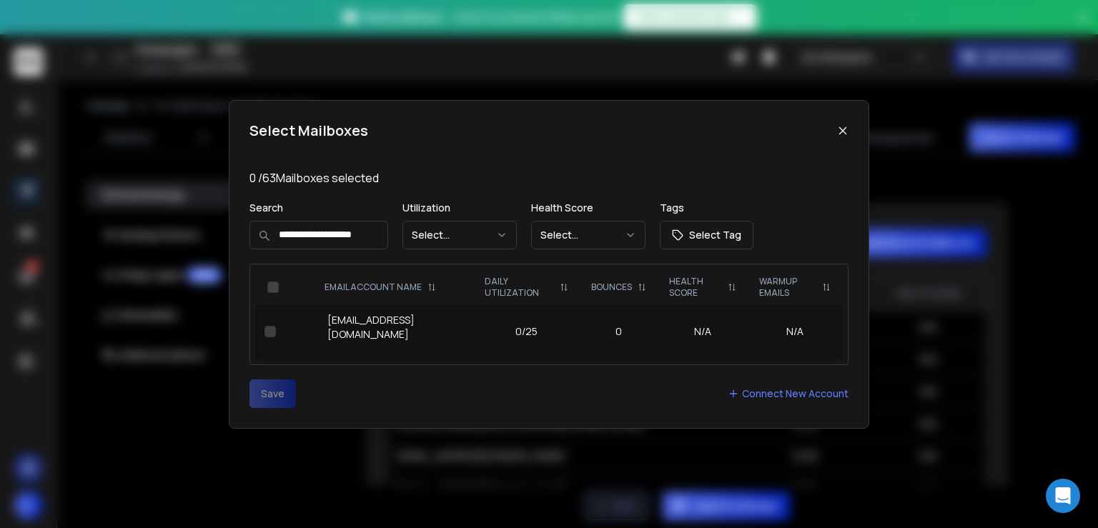
drag, startPoint x: 272, startPoint y: 333, endPoint x: 321, endPoint y: 350, distance: 51.3
click at [272, 333] on button "button" at bounding box center [269, 331] width 11 height 11
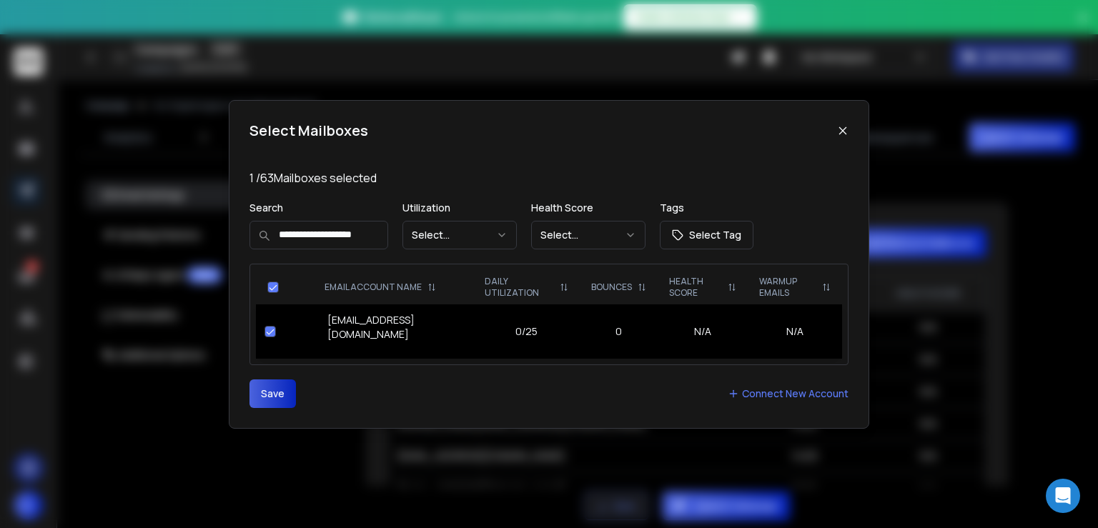
click at [380, 242] on input "**********" at bounding box center [318, 235] width 139 height 29
paste input "******"
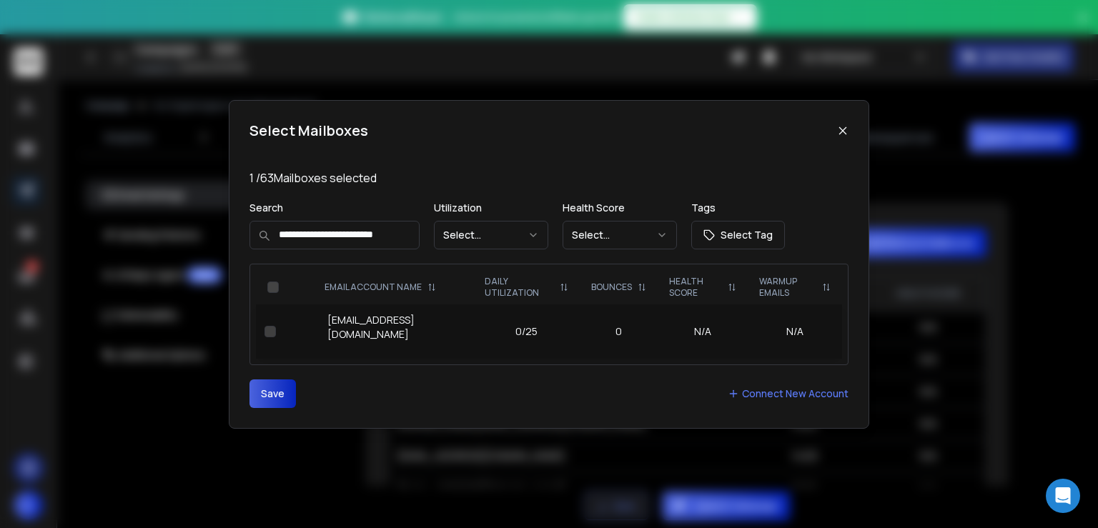
click at [269, 329] on button "button" at bounding box center [269, 331] width 11 height 11
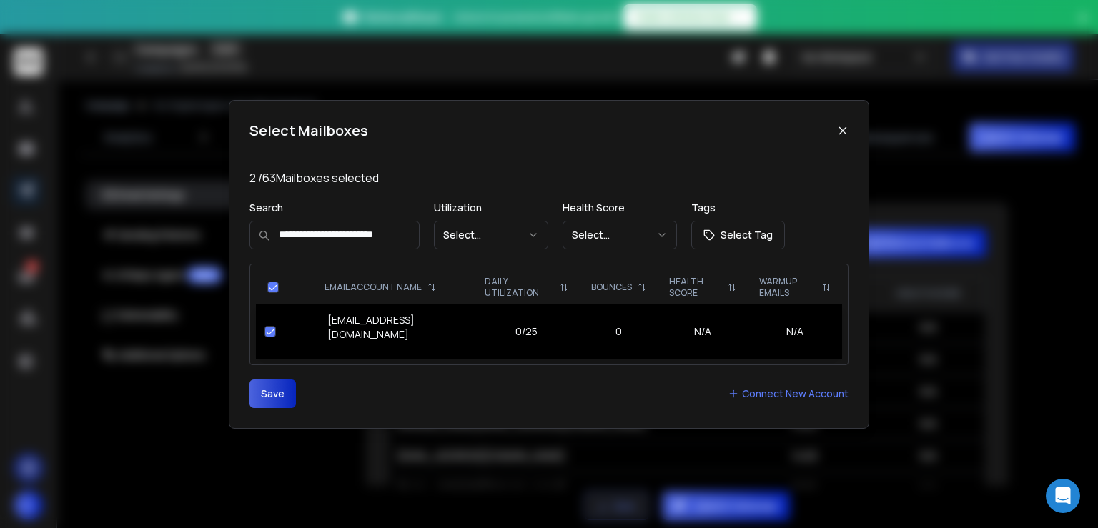
click at [382, 244] on input "**********" at bounding box center [334, 235] width 170 height 29
paste input
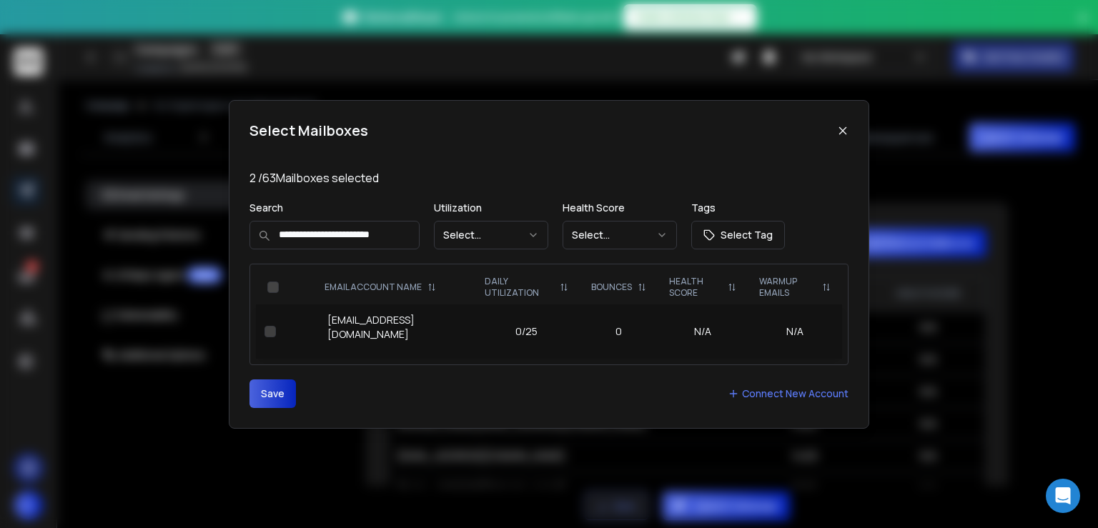
click at [267, 327] on button "button" at bounding box center [269, 331] width 11 height 11
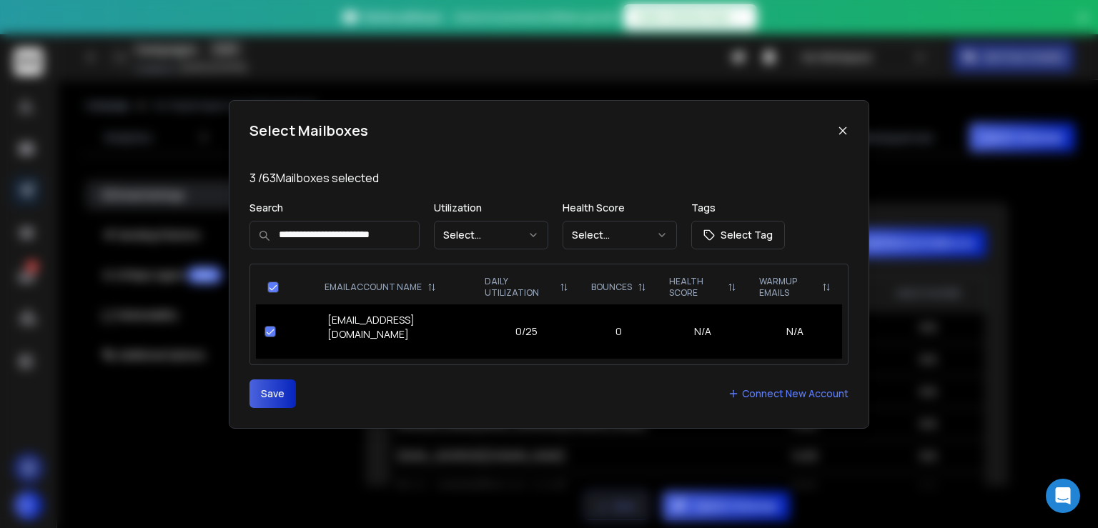
click at [395, 239] on input "**********" at bounding box center [334, 235] width 170 height 29
paste input "*"
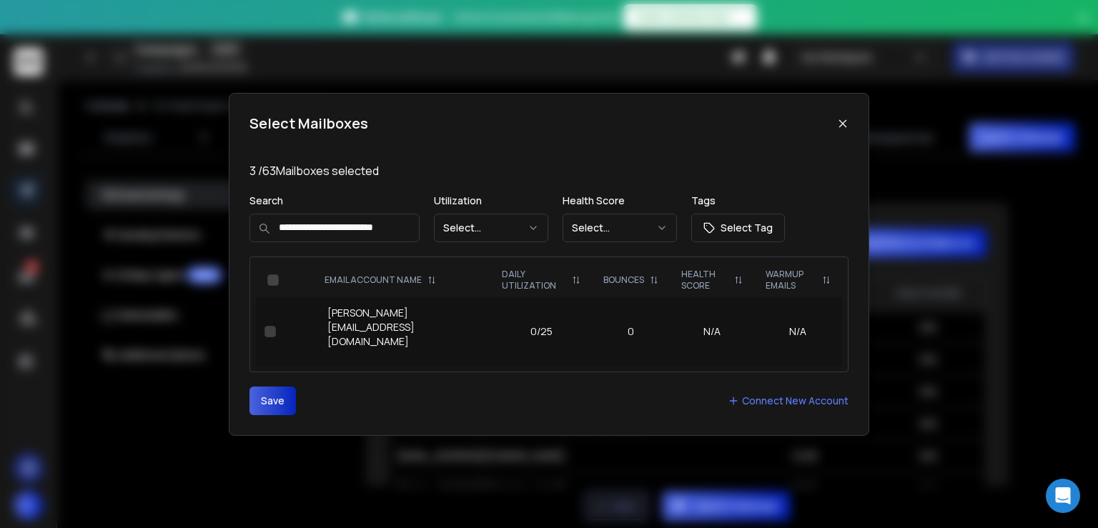
click at [264, 330] on button "button" at bounding box center [269, 331] width 11 height 11
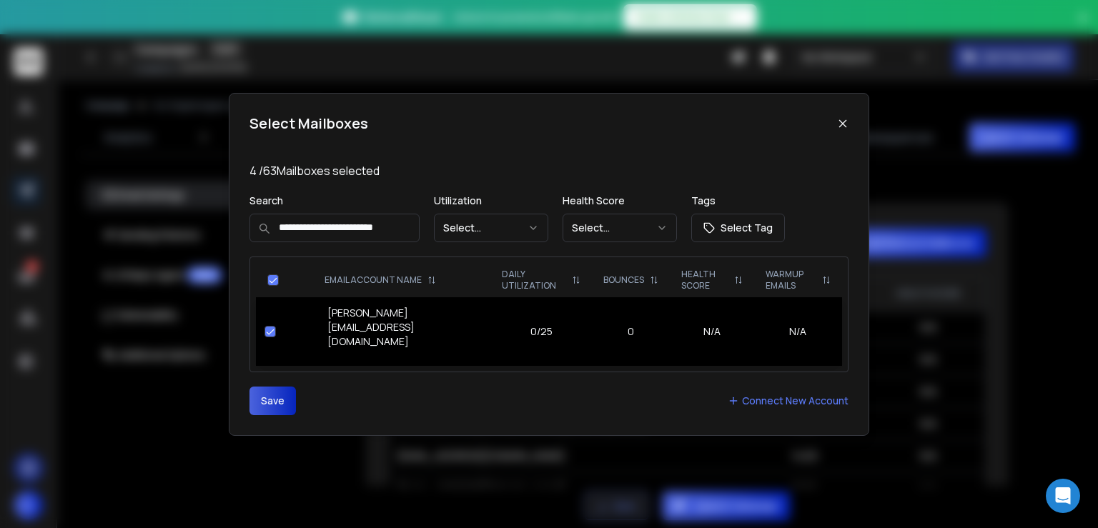
click at [401, 241] on input "**********" at bounding box center [334, 228] width 170 height 29
paste input
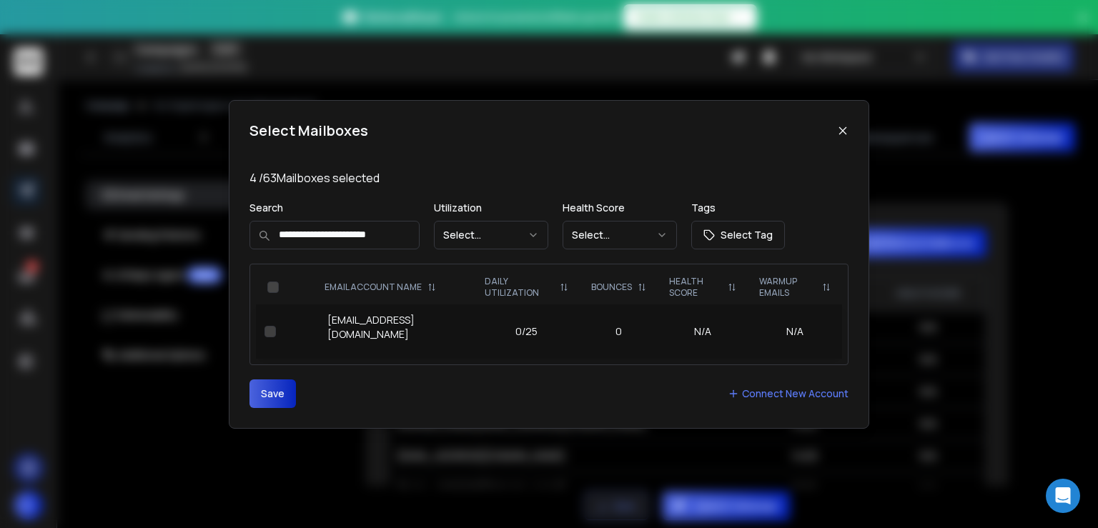
click at [273, 331] on button "button" at bounding box center [269, 331] width 11 height 11
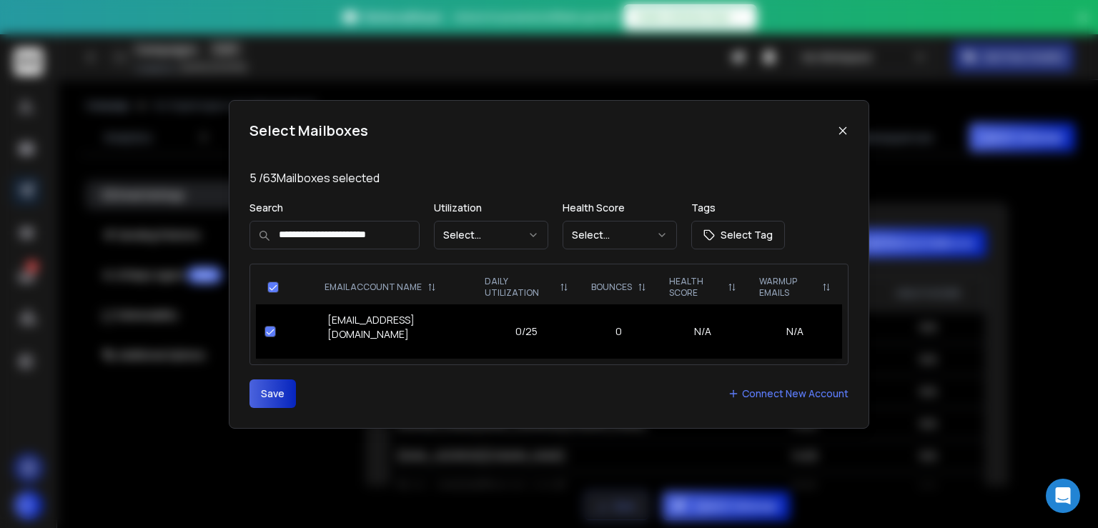
click at [386, 239] on input "**********" at bounding box center [334, 235] width 170 height 29
paste input
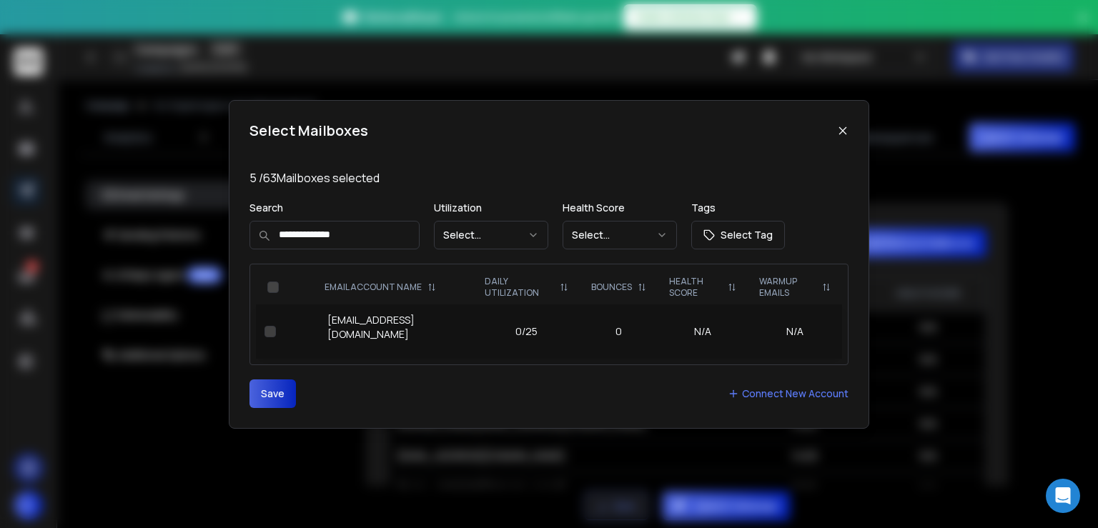
click at [273, 331] on button "button" at bounding box center [269, 331] width 11 height 11
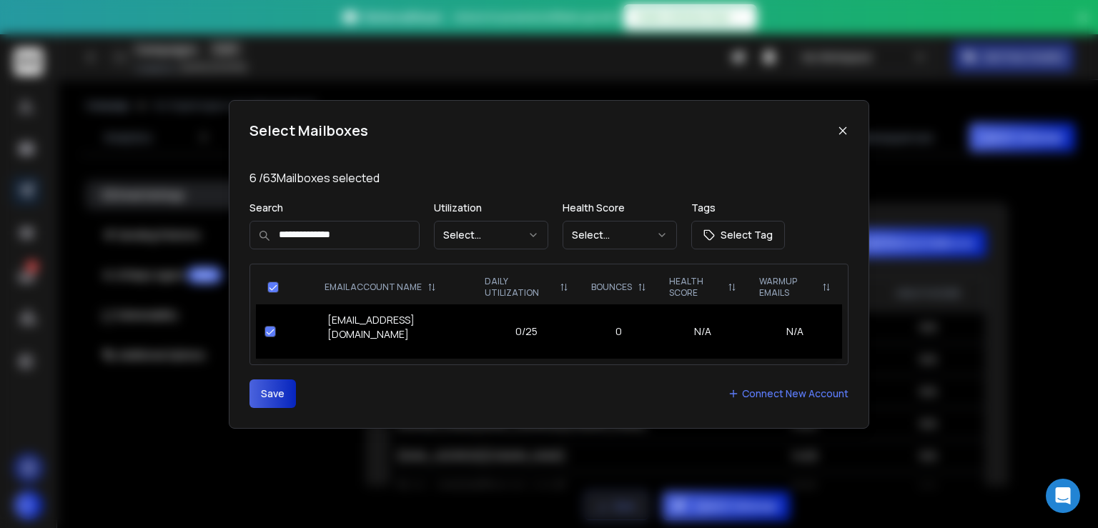
click at [367, 249] on input "**********" at bounding box center [334, 235] width 170 height 29
paste input "**"
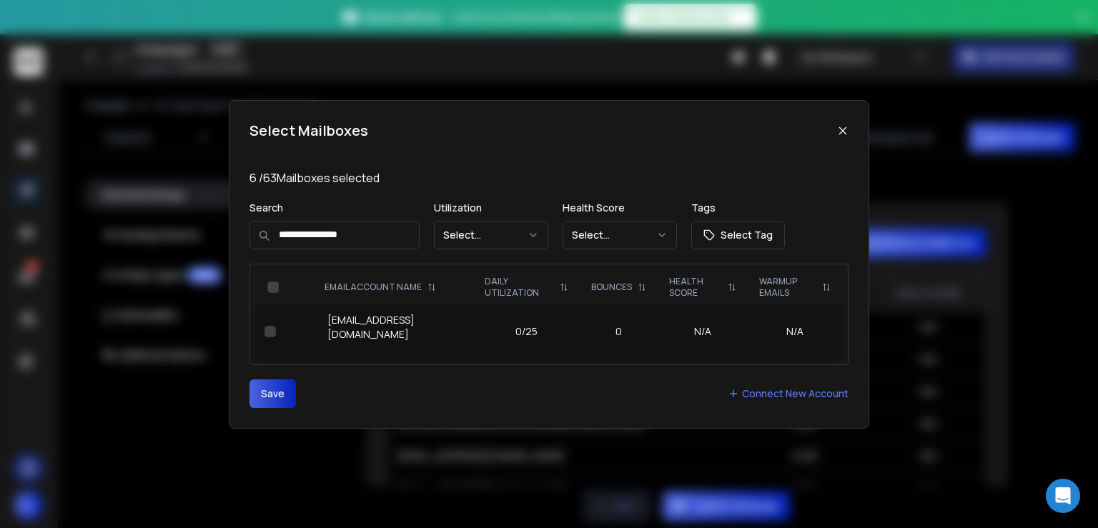
click at [269, 332] on button "button" at bounding box center [269, 331] width 11 height 11
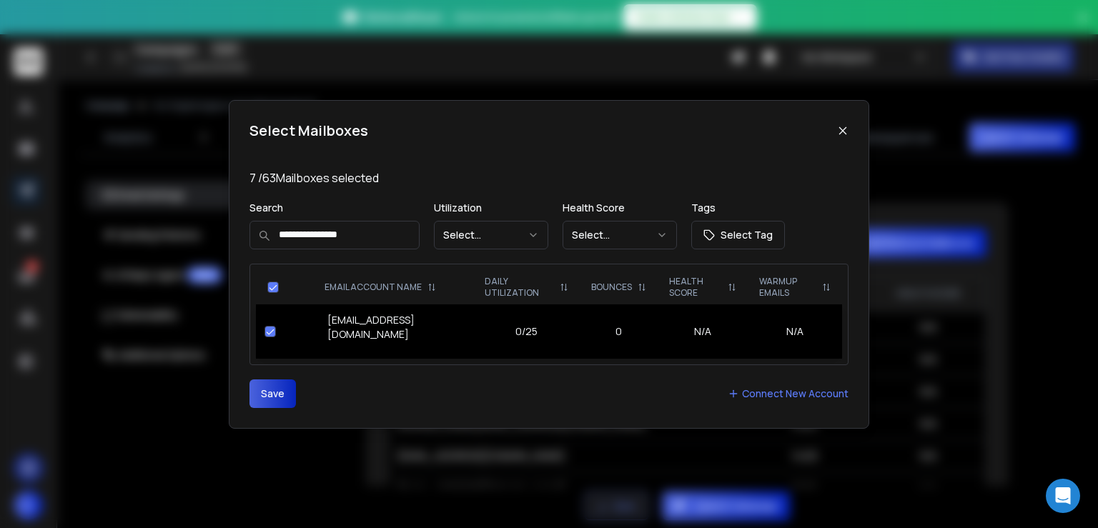
click at [335, 226] on input "**********" at bounding box center [334, 235] width 170 height 29
paste input "**"
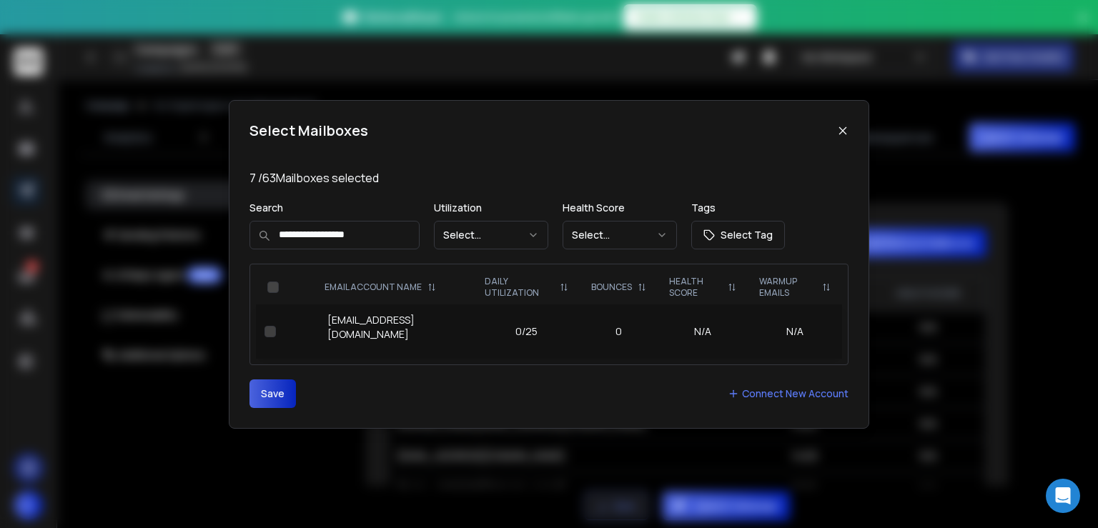
click at [271, 329] on button "button" at bounding box center [269, 331] width 11 height 11
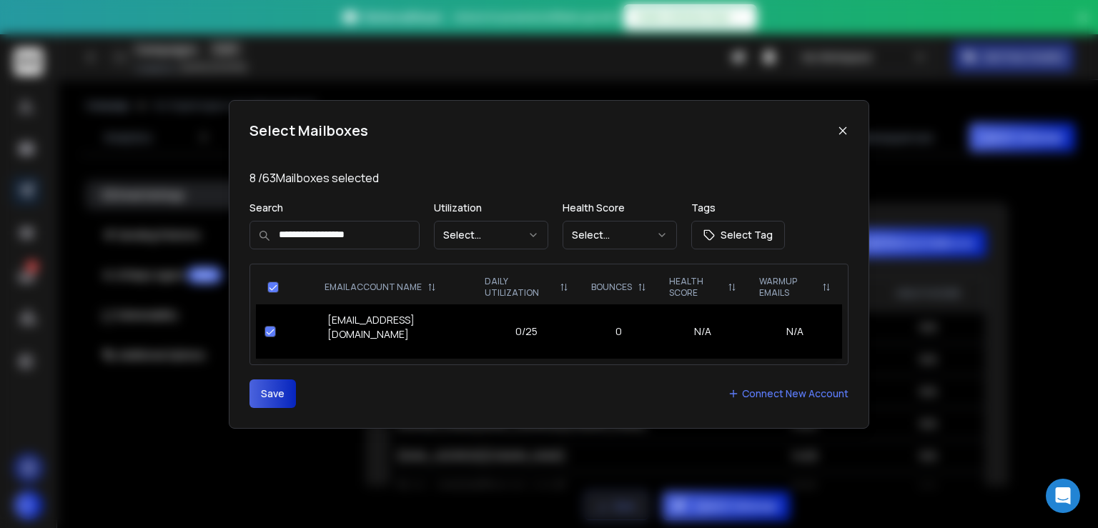
click at [365, 246] on input "**********" at bounding box center [334, 235] width 170 height 29
paste input "*********"
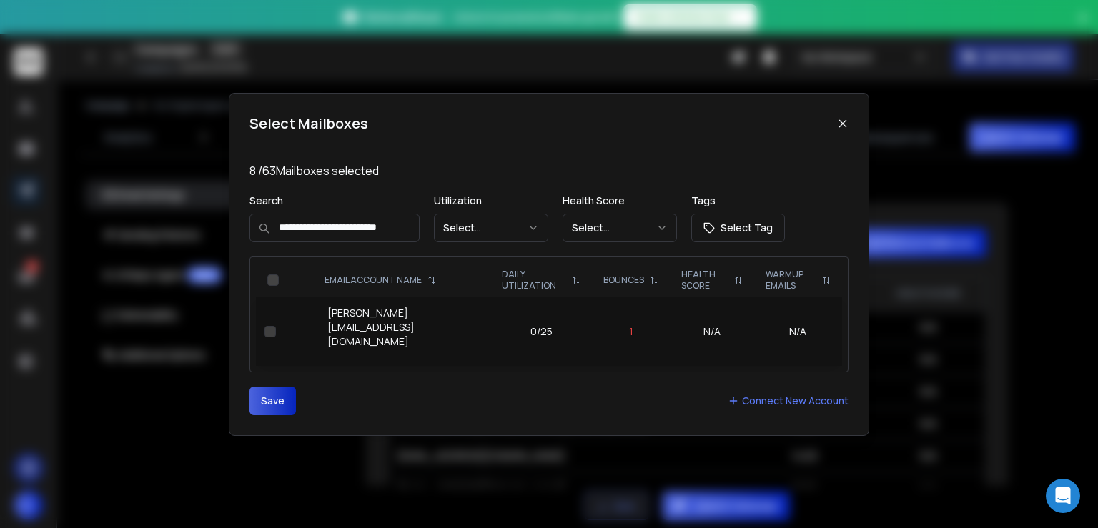
click at [270, 332] on button "button" at bounding box center [269, 331] width 11 height 11
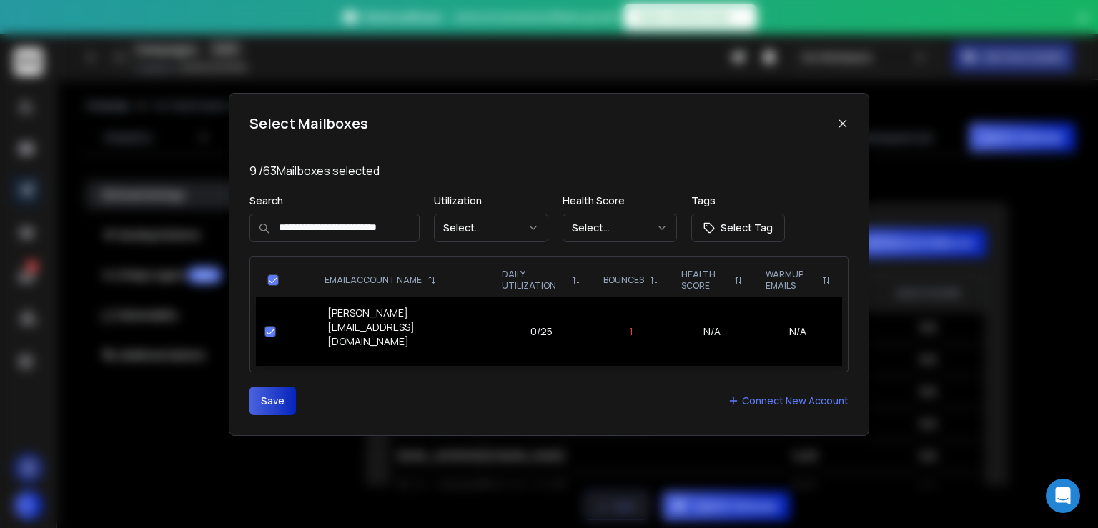
click at [379, 240] on input "**********" at bounding box center [334, 228] width 170 height 29
paste input
type input "**********"
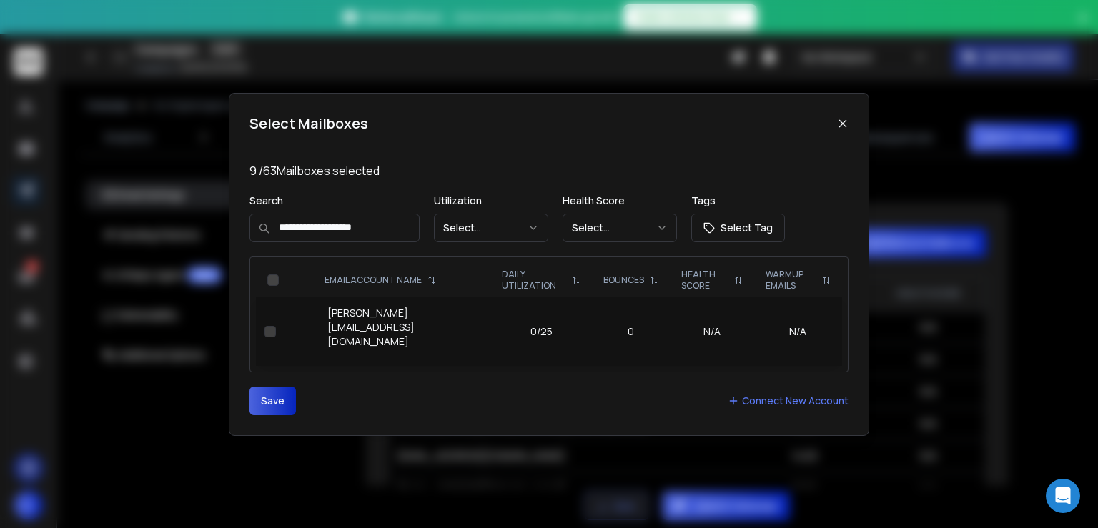
click at [270, 325] on td at bounding box center [284, 331] width 57 height 69
click at [270, 330] on button "button" at bounding box center [269, 331] width 11 height 11
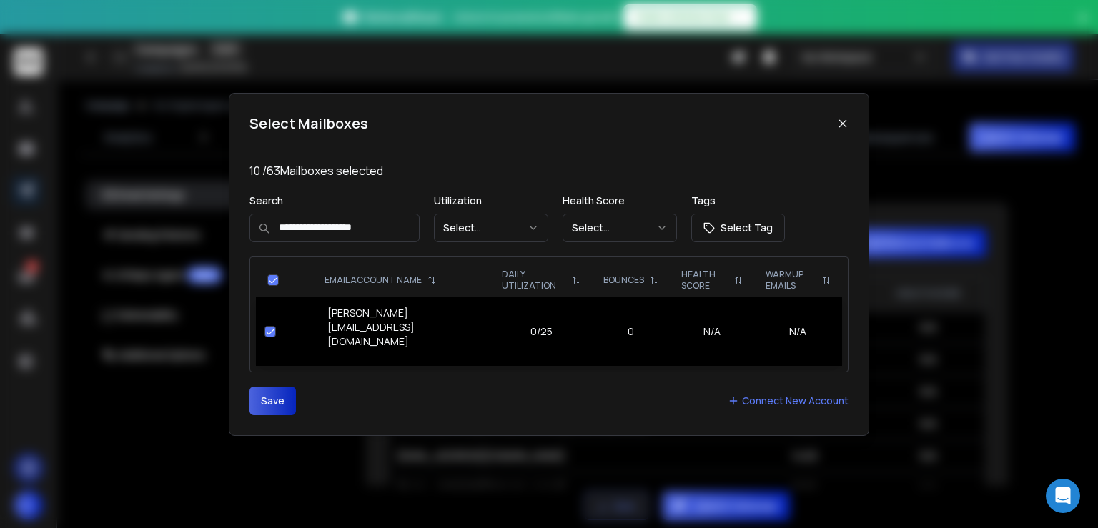
click at [282, 396] on button "Save" at bounding box center [272, 401] width 46 height 29
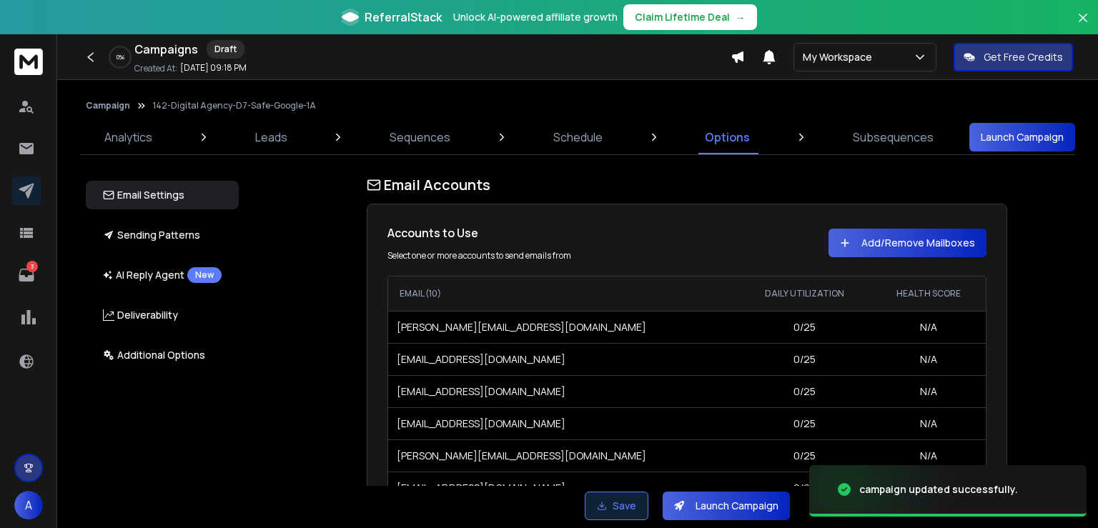
click at [616, 499] on button "Save" at bounding box center [617, 506] width 64 height 29
click at [703, 511] on button "Launch Campaign" at bounding box center [726, 506] width 127 height 29
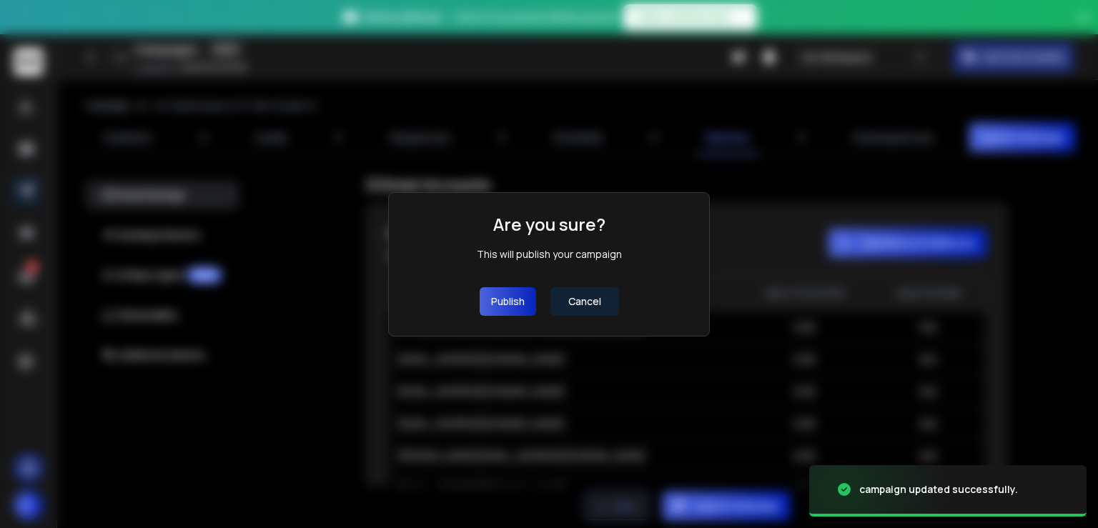
click at [523, 305] on button "Publish" at bounding box center [508, 301] width 56 height 29
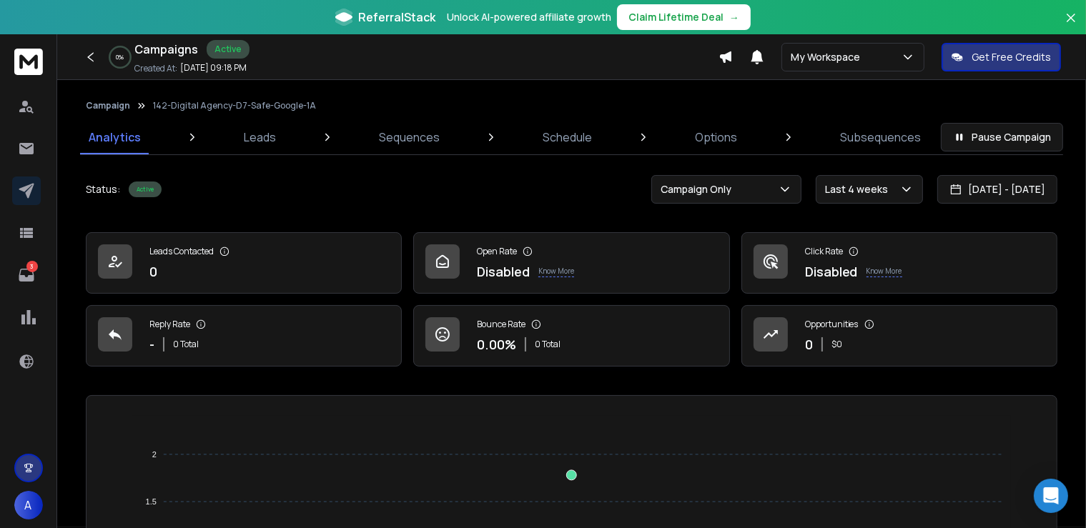
click at [120, 106] on button "Campaign" at bounding box center [108, 105] width 44 height 11
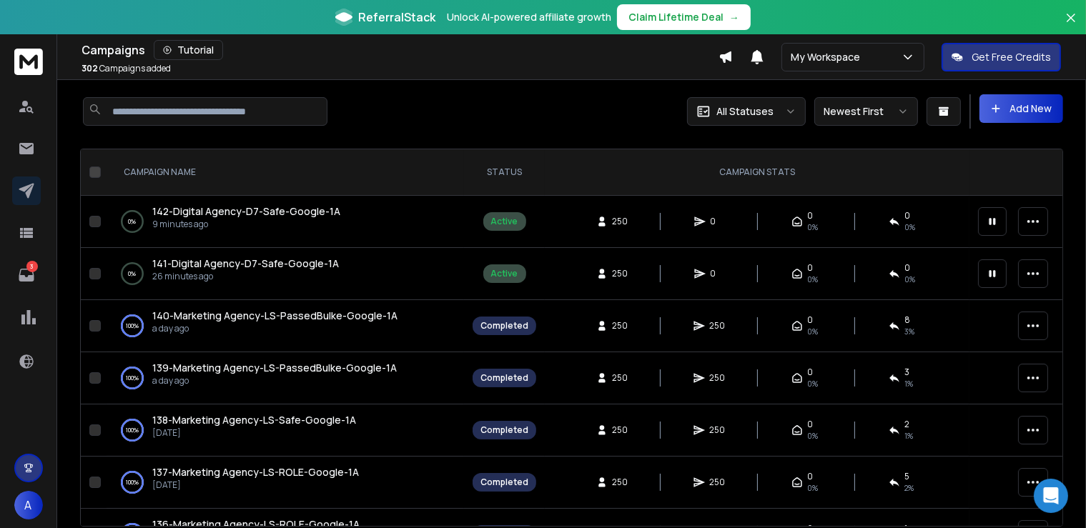
click at [305, 208] on span "142-Digital Agency-D7-Safe-Google-1A" at bounding box center [246, 211] width 188 height 14
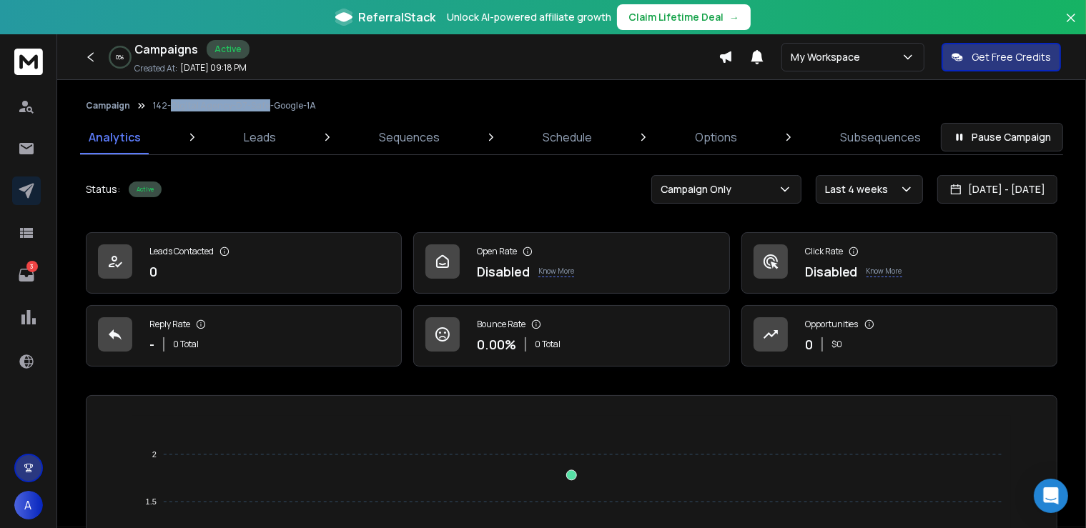
copy p "Digital Agency-D7-Safe"
drag, startPoint x: 170, startPoint y: 109, endPoint x: 262, endPoint y: 107, distance: 91.5
click at [262, 107] on p "142-Digital Agency-D7-Safe-Google-1A" at bounding box center [234, 105] width 163 height 11
click at [119, 104] on button "Campaign" at bounding box center [108, 105] width 44 height 11
